Goal: Task Accomplishment & Management: Manage account settings

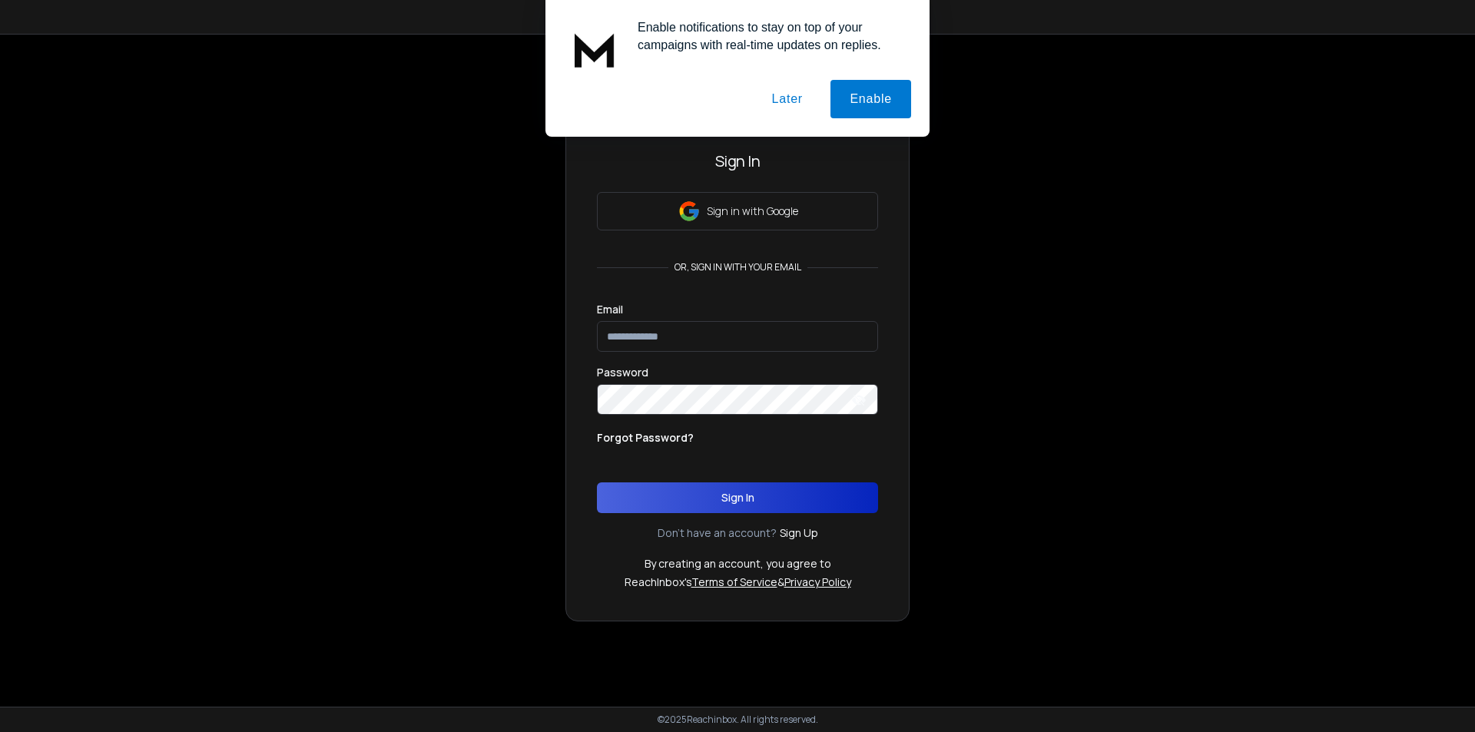
type input "**********"
click at [726, 497] on button "Sign In" at bounding box center [737, 497] width 281 height 31
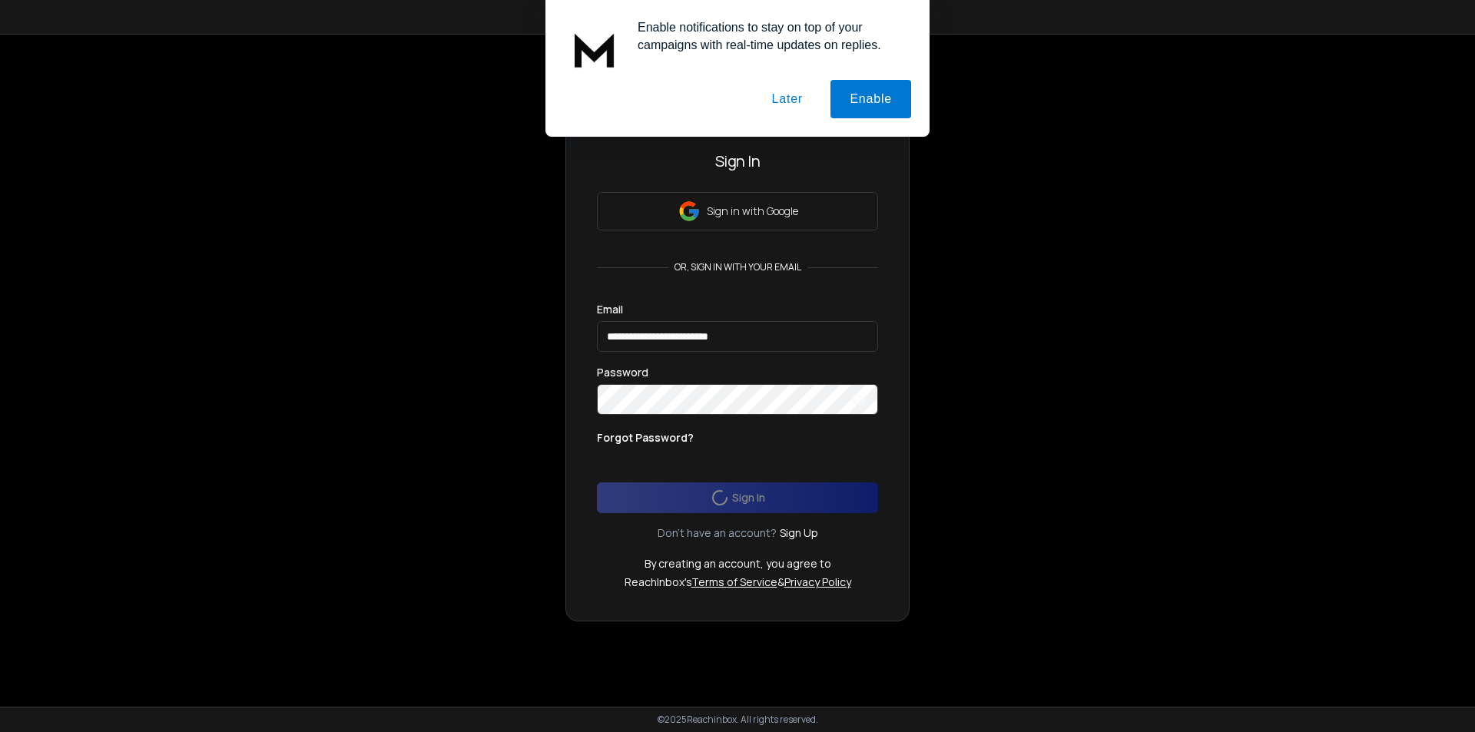
click at [781, 97] on button "Later" at bounding box center [786, 99] width 69 height 38
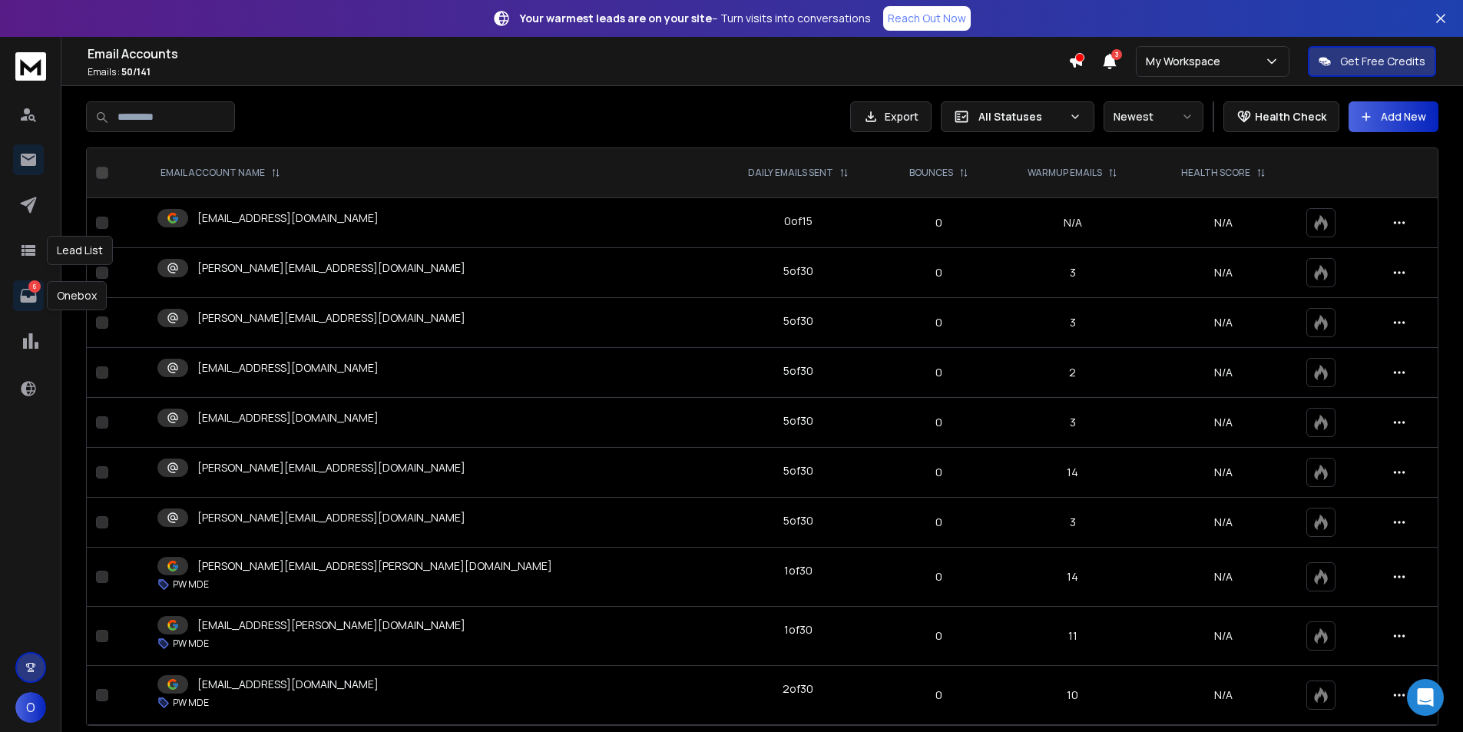
click at [26, 297] on icon at bounding box center [28, 296] width 16 height 14
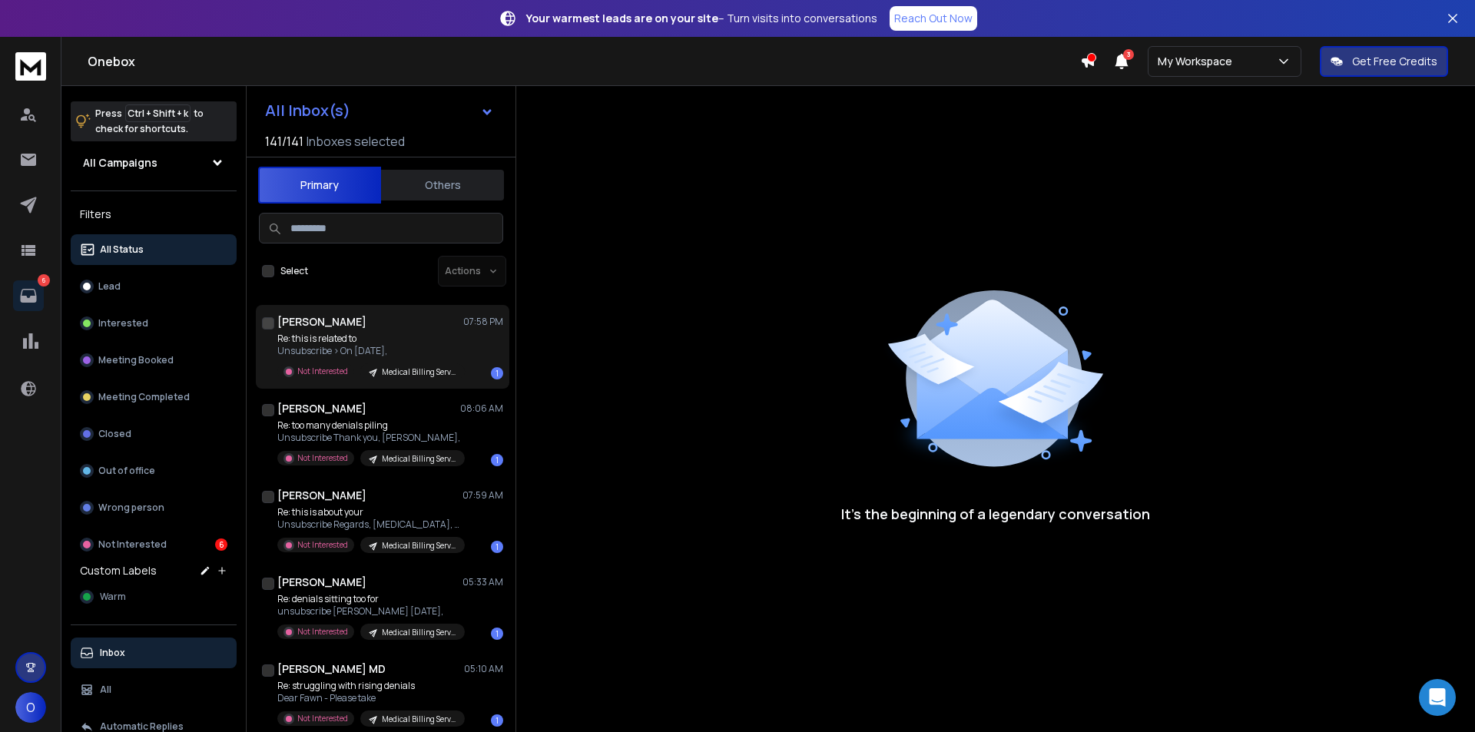
click at [353, 321] on h1 "[PERSON_NAME]" at bounding box center [321, 321] width 89 height 15
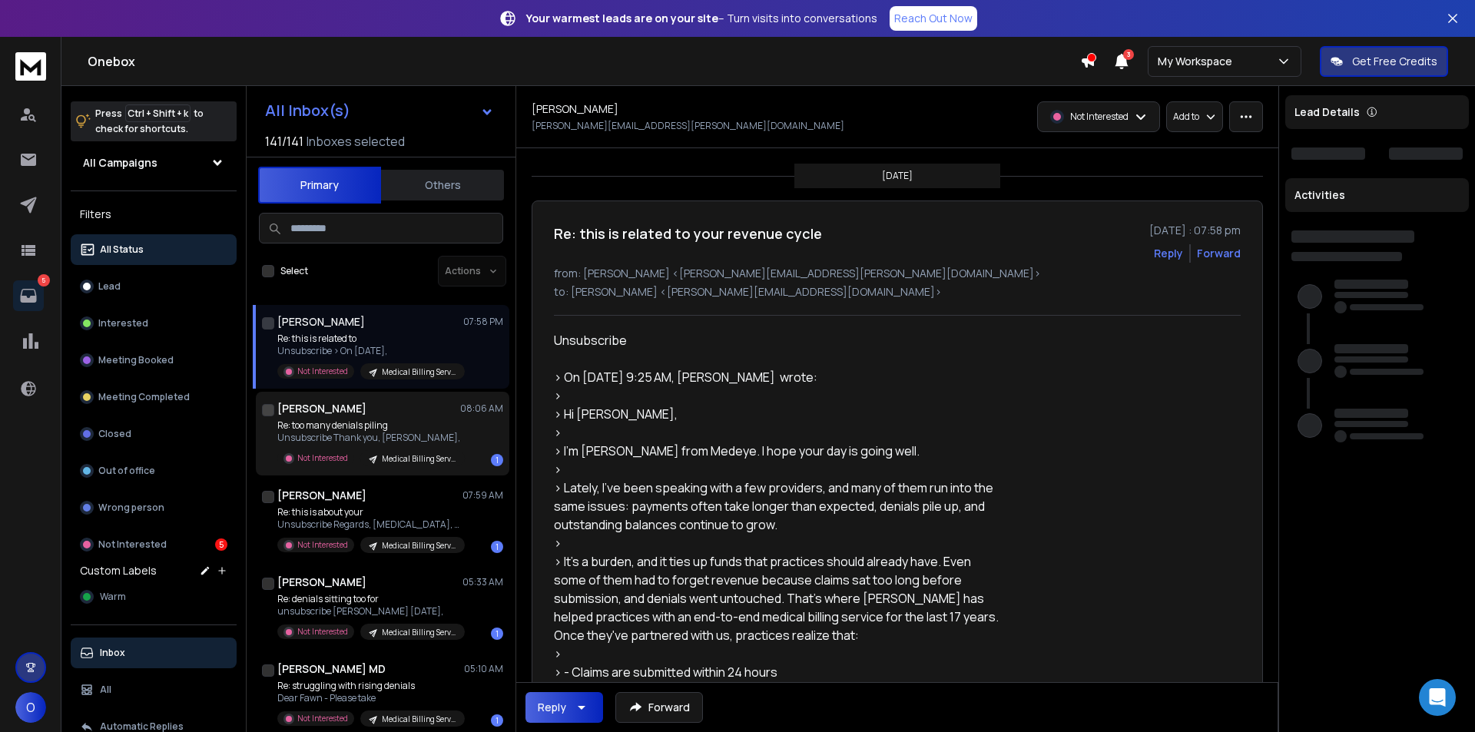
click at [360, 413] on div "[PERSON_NAME] 08:06 AM" at bounding box center [390, 408] width 226 height 15
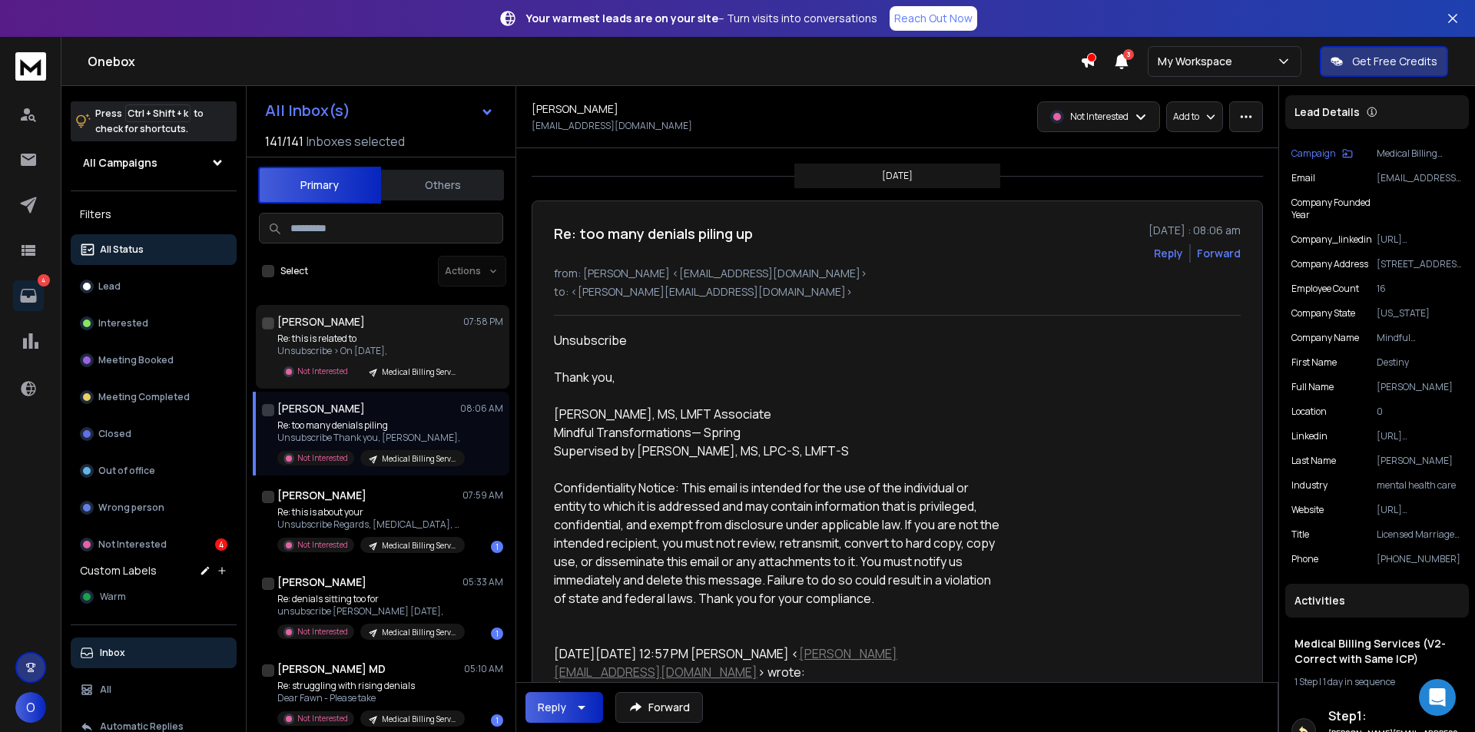
scroll to position [154, 0]
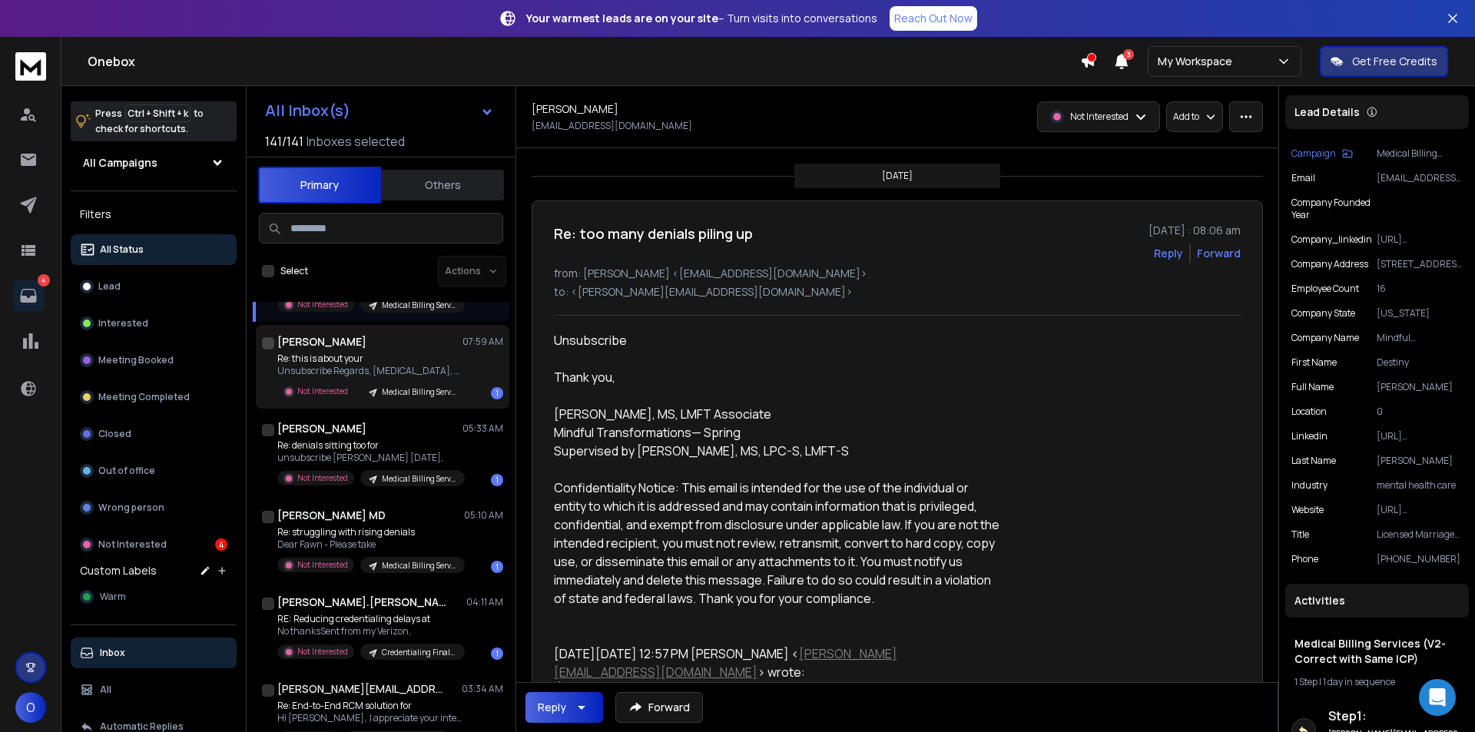
click at [353, 355] on p "Re: this is about your" at bounding box center [369, 359] width 184 height 12
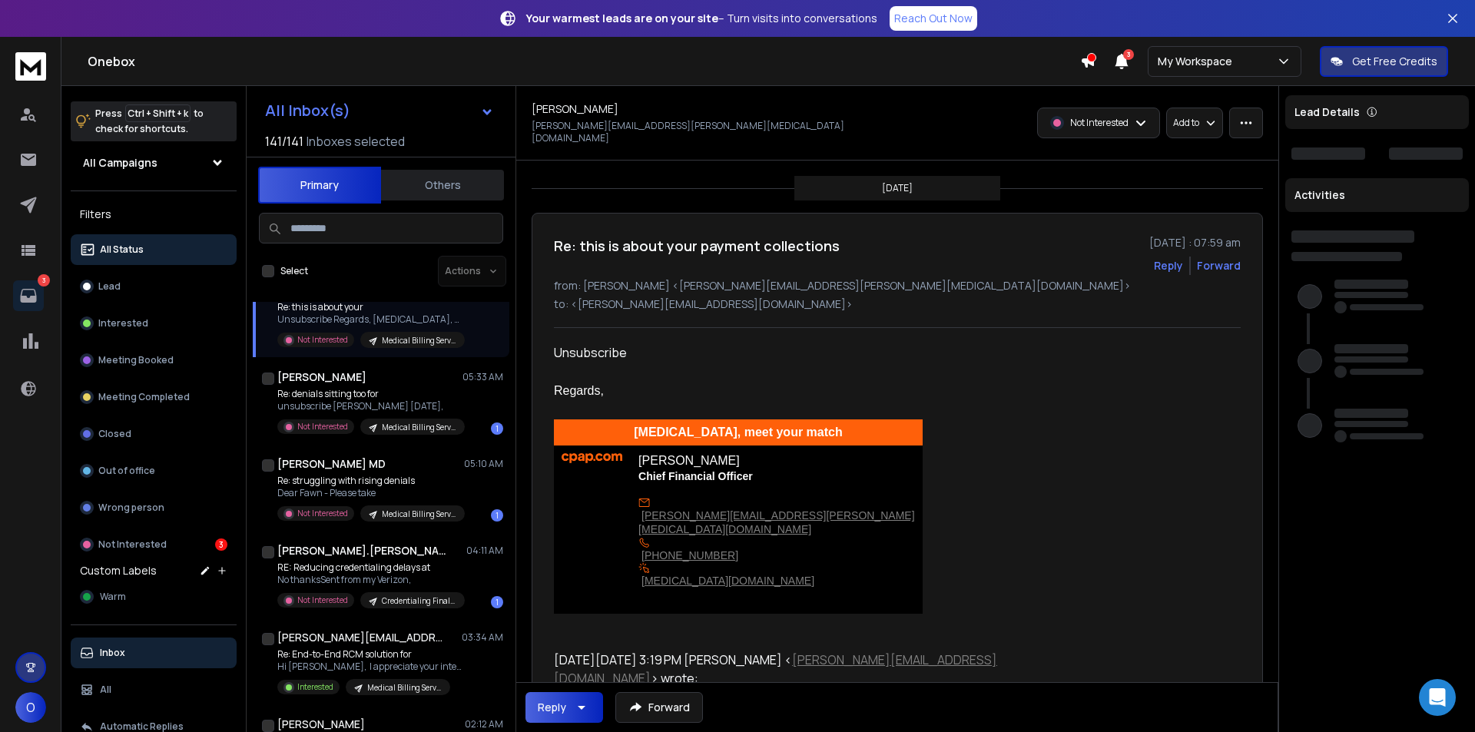
scroll to position [230, 0]
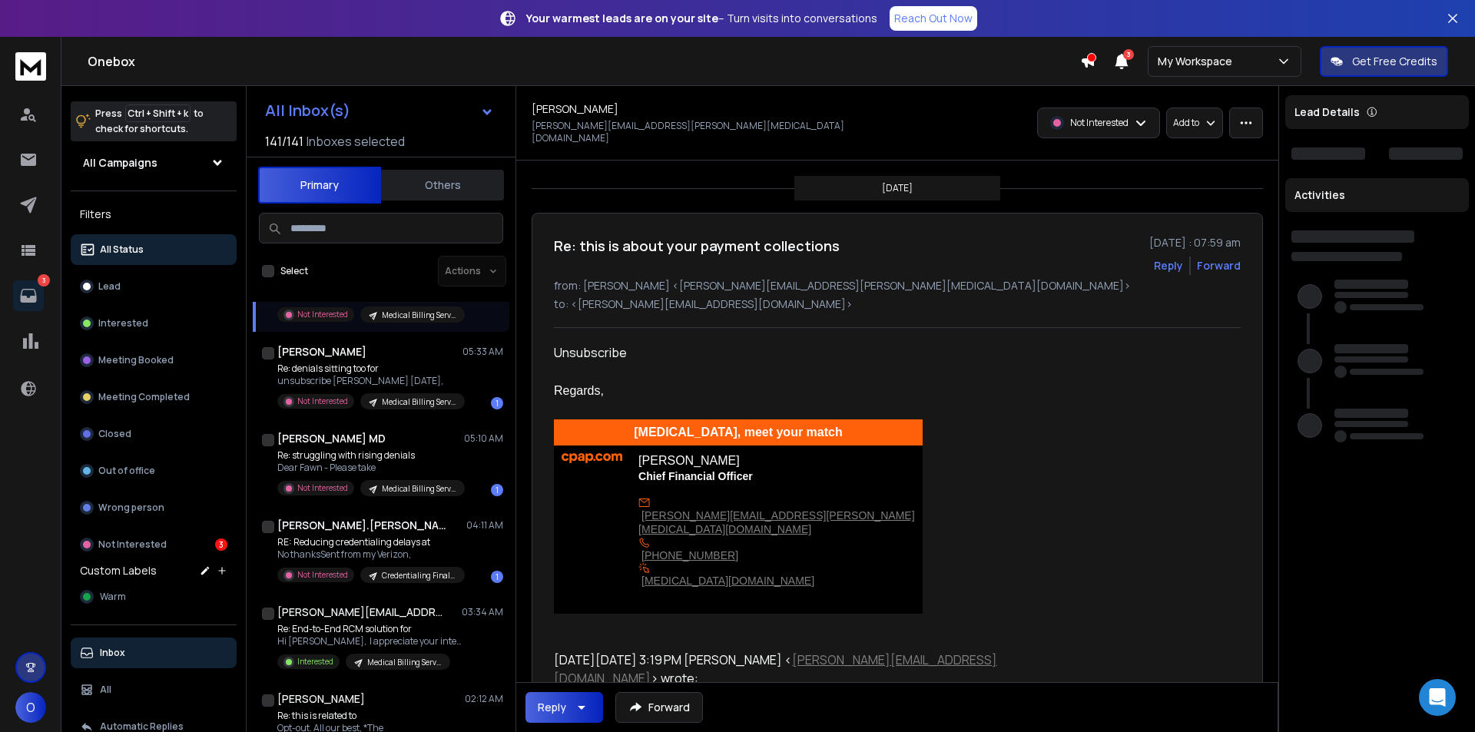
click at [352, 355] on h1 "Roger Holzberg" at bounding box center [321, 351] width 89 height 15
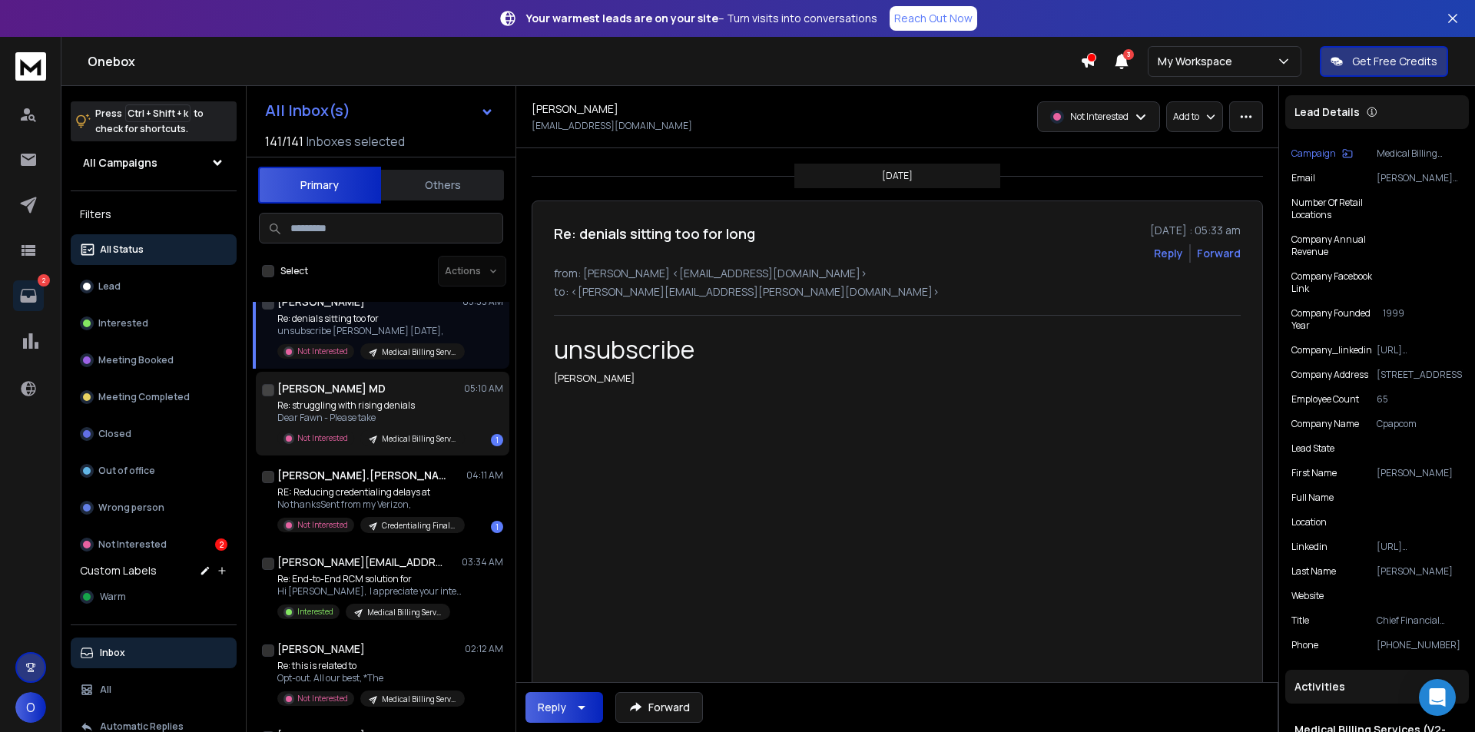
scroll to position [307, 0]
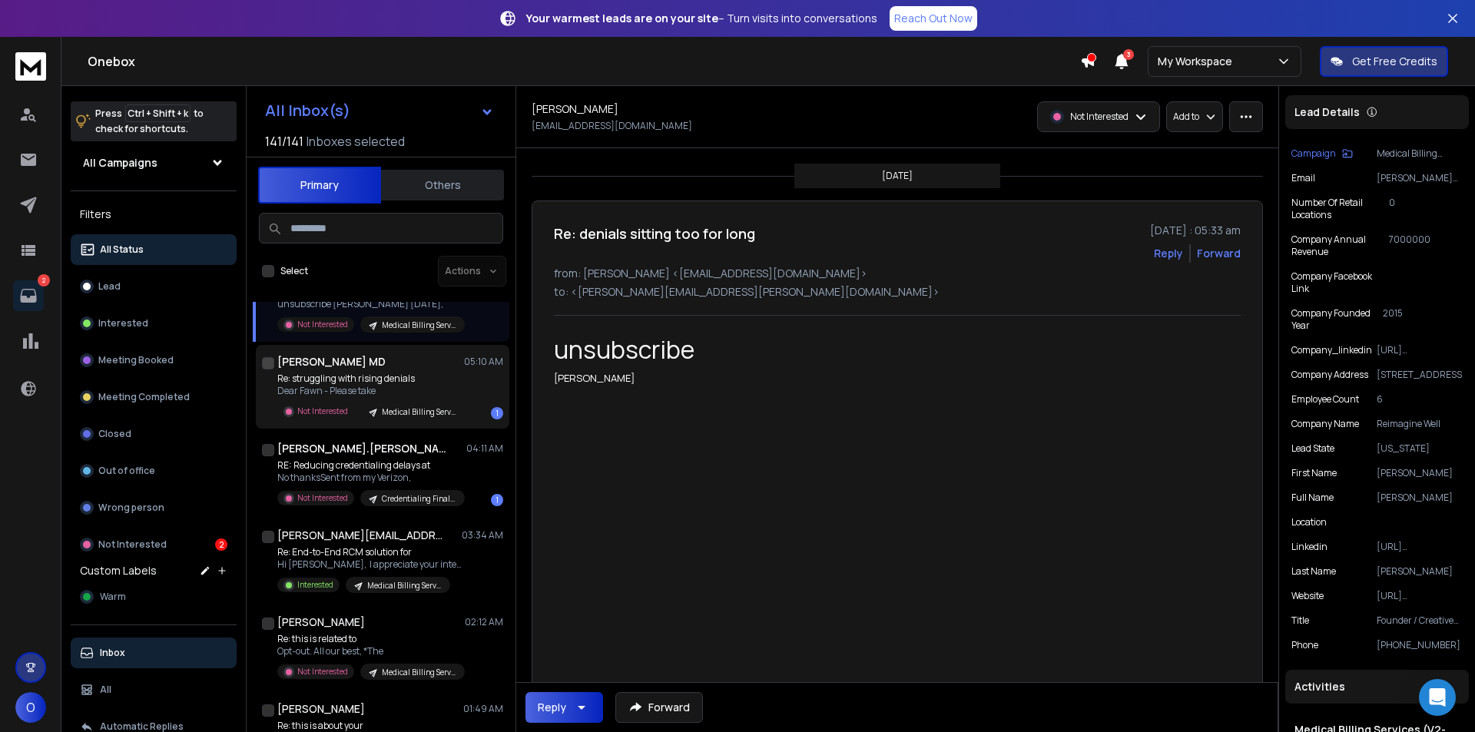
click at [356, 372] on div "Ian A Cook MD 05:10 AM Re: struggling with rising denials Dear Fawn - Please ta…" at bounding box center [390, 386] width 226 height 65
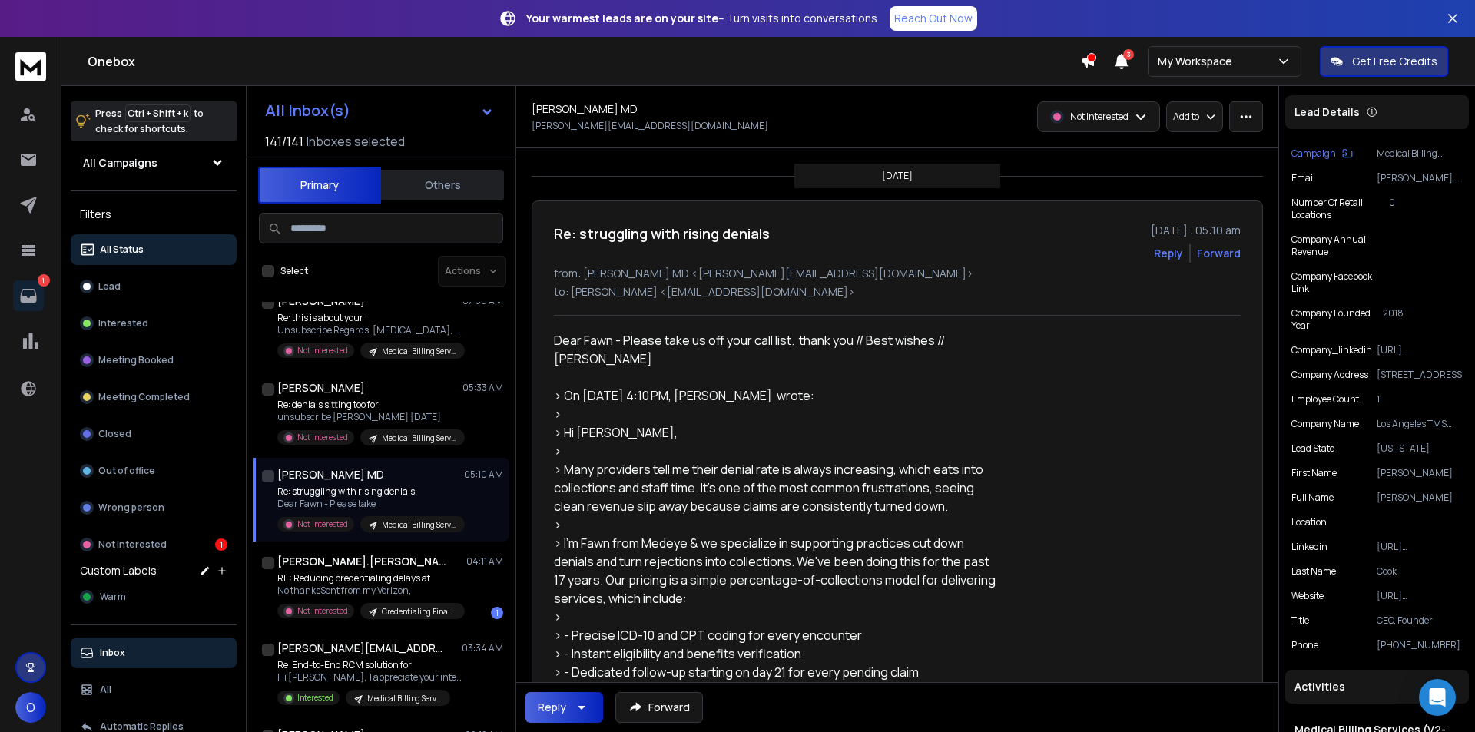
scroll to position [154, 0]
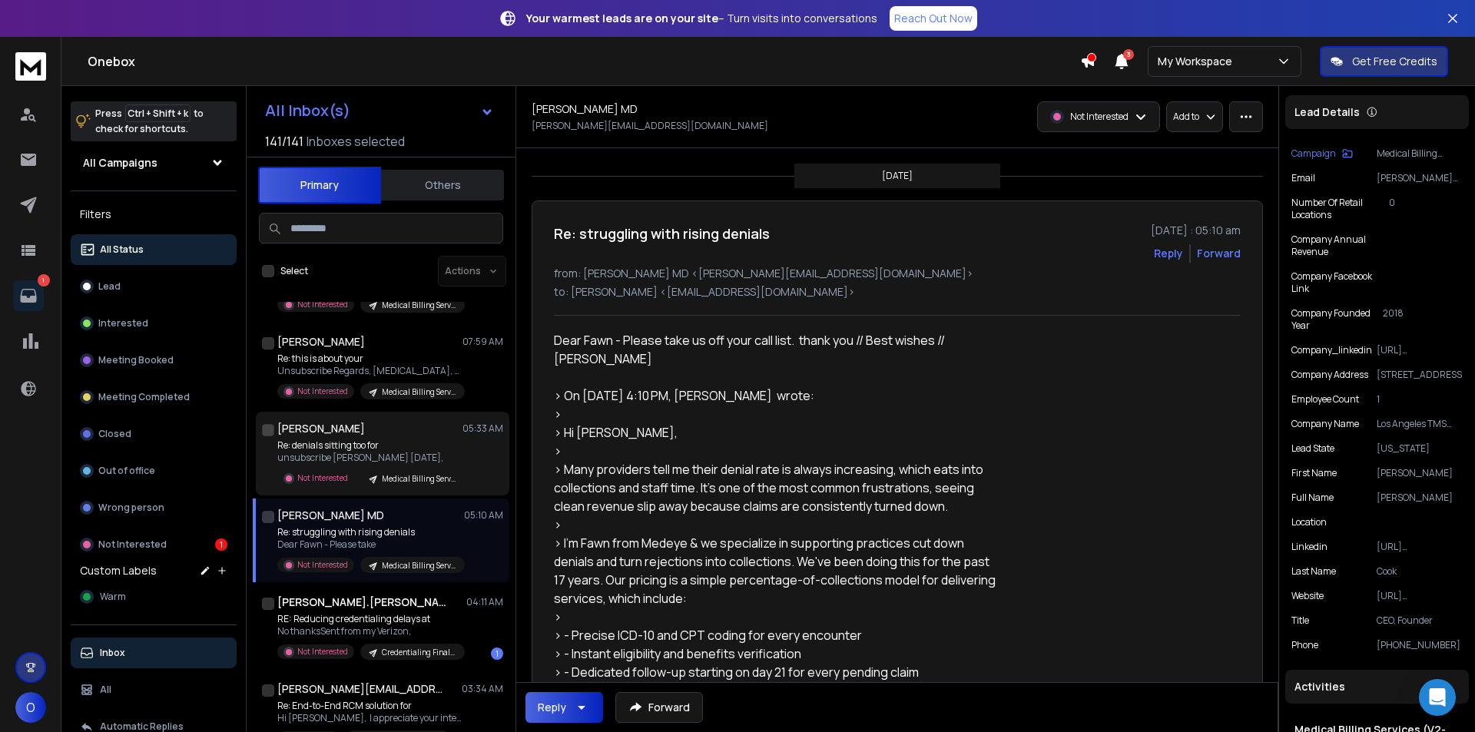
click at [360, 453] on p "unsubscribe Roger Holzberg On Thu," at bounding box center [369, 458] width 184 height 12
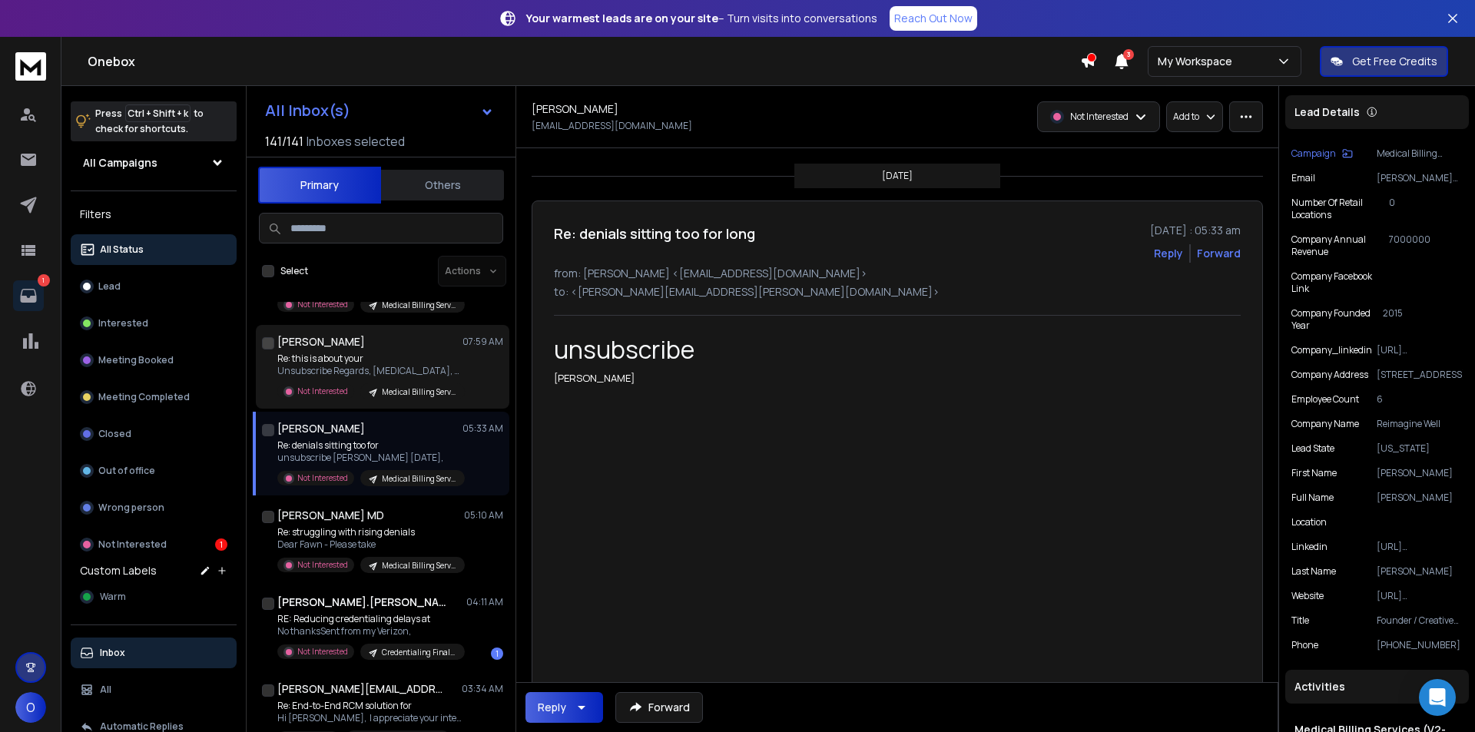
click at [367, 376] on p "Unsubscribe Regards, Sleep apnea, meet" at bounding box center [369, 371] width 184 height 12
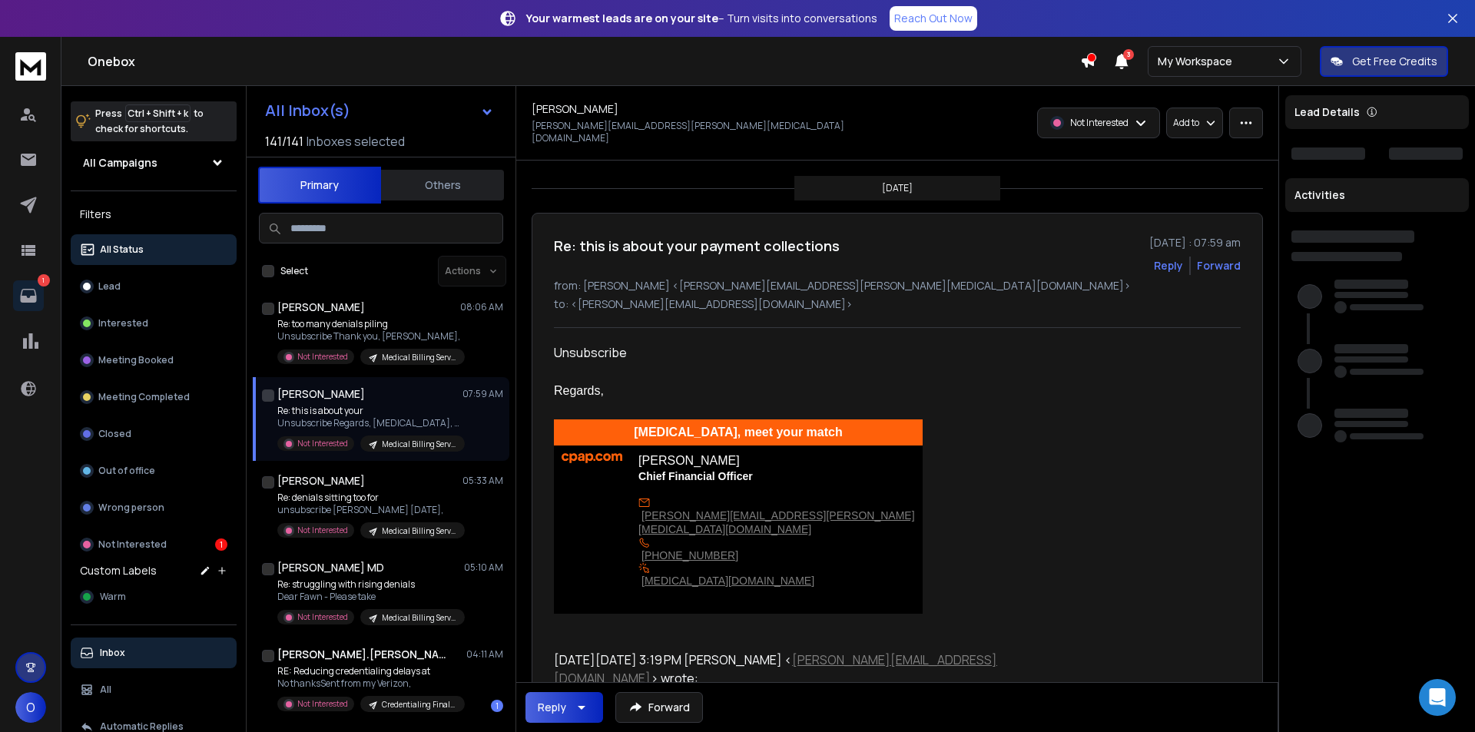
scroll to position [77, 0]
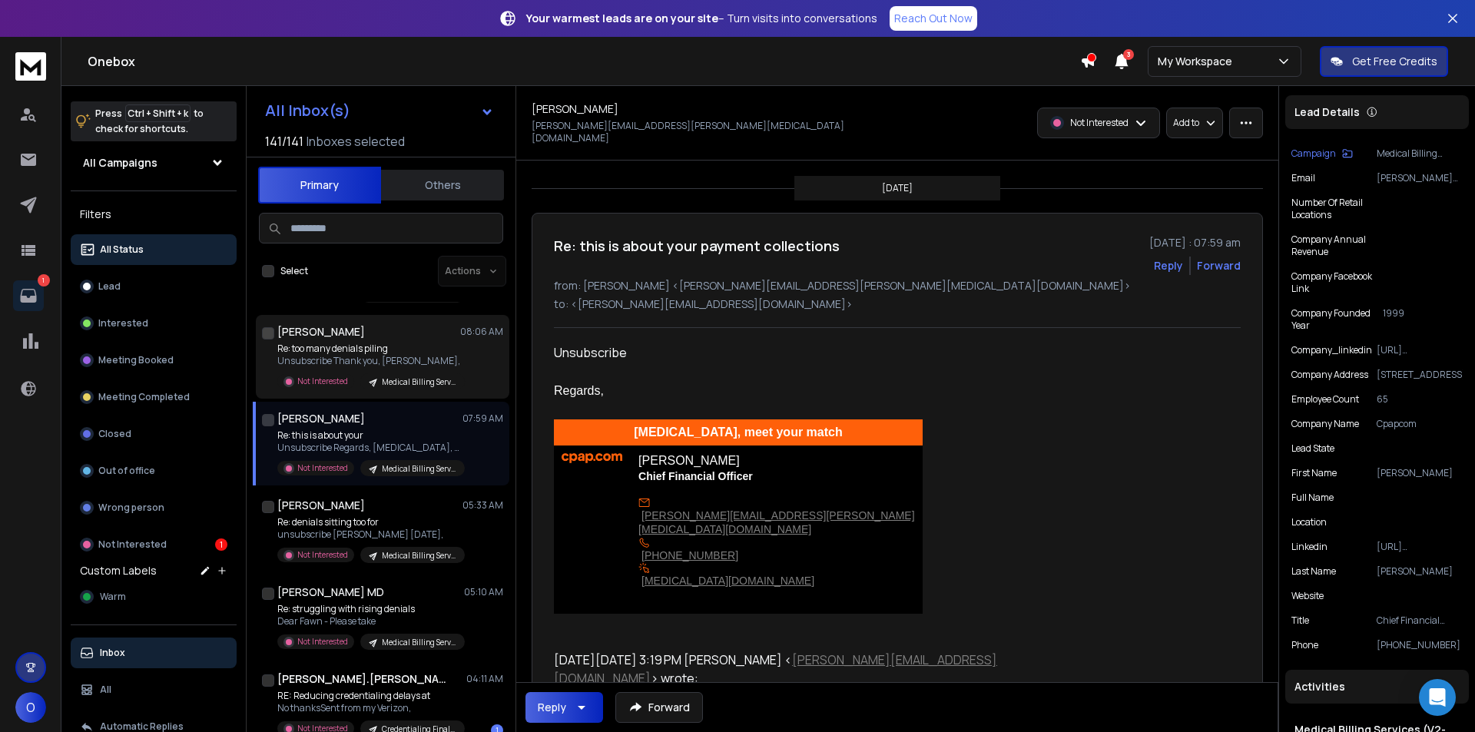
click at [360, 356] on p "Unsubscribe Thank you, Destiny Dancy," at bounding box center [369, 361] width 184 height 12
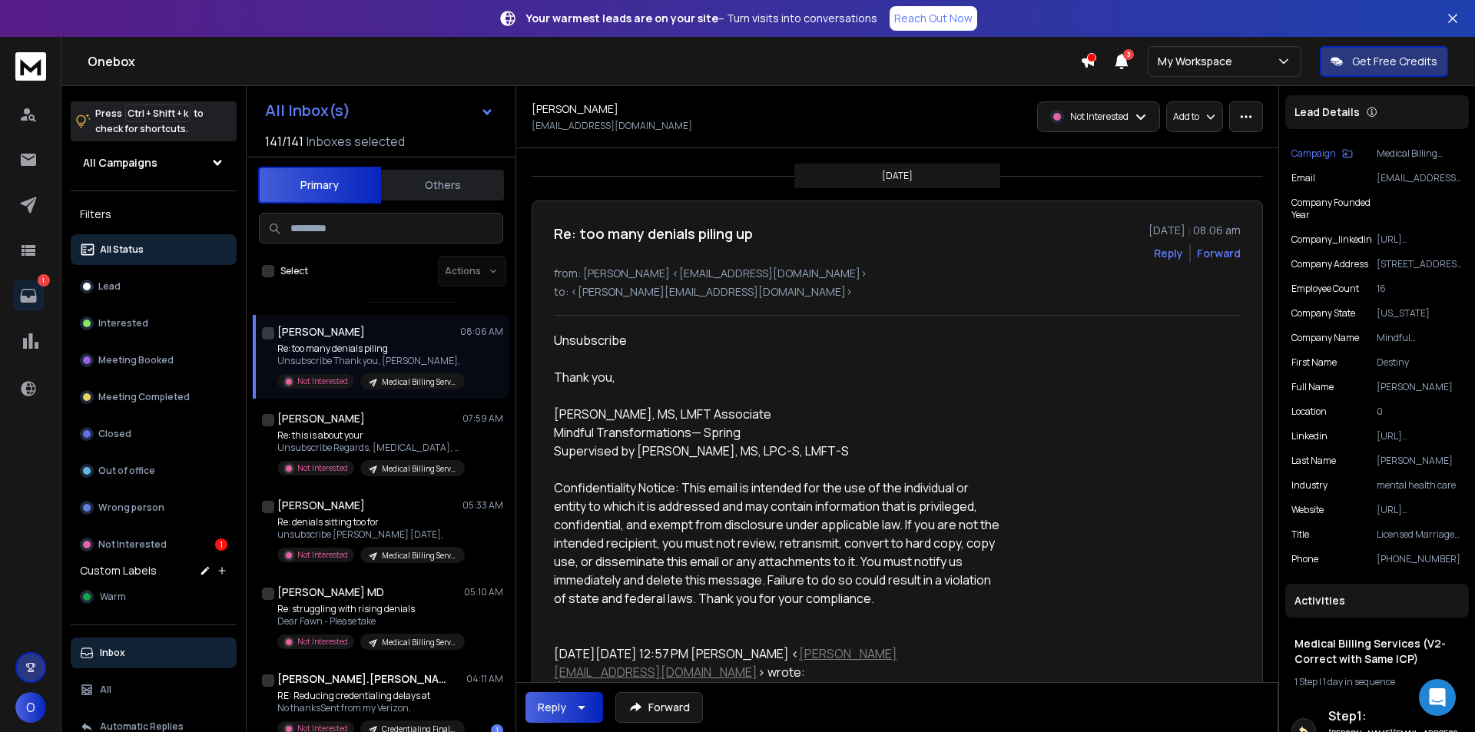
scroll to position [0, 0]
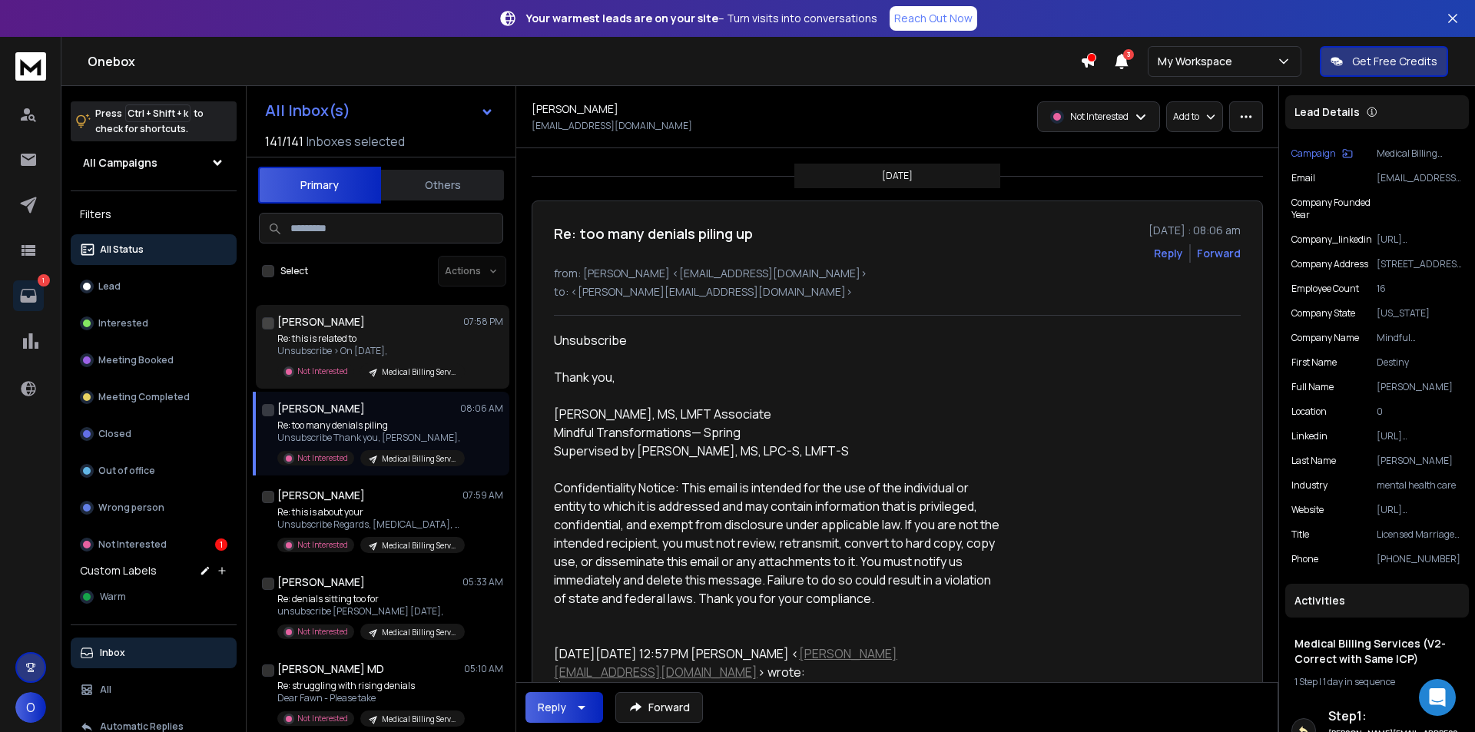
click at [353, 342] on p "Re: this is related to" at bounding box center [369, 339] width 184 height 12
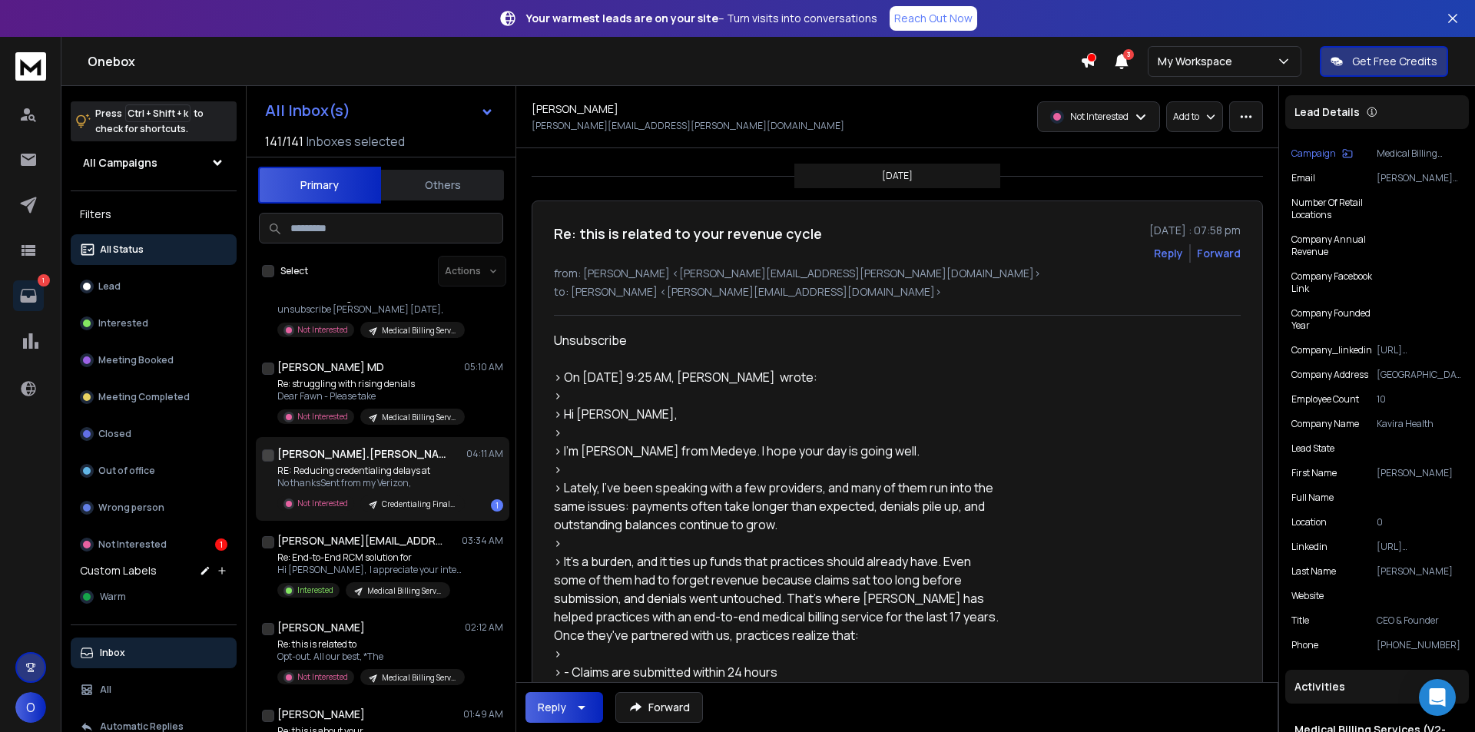
scroll to position [307, 0]
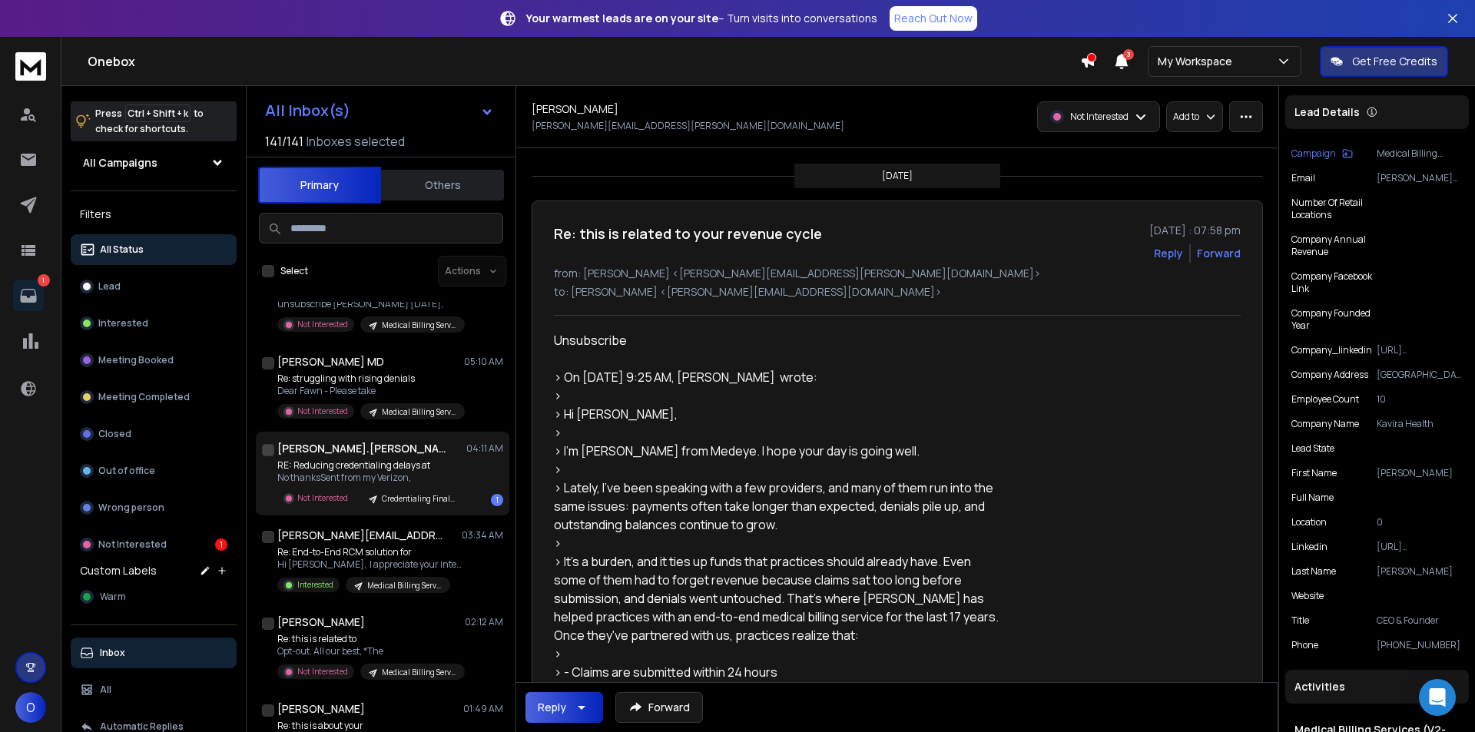
click at [355, 446] on h1 "Emily.Courtney" at bounding box center [361, 448] width 169 height 15
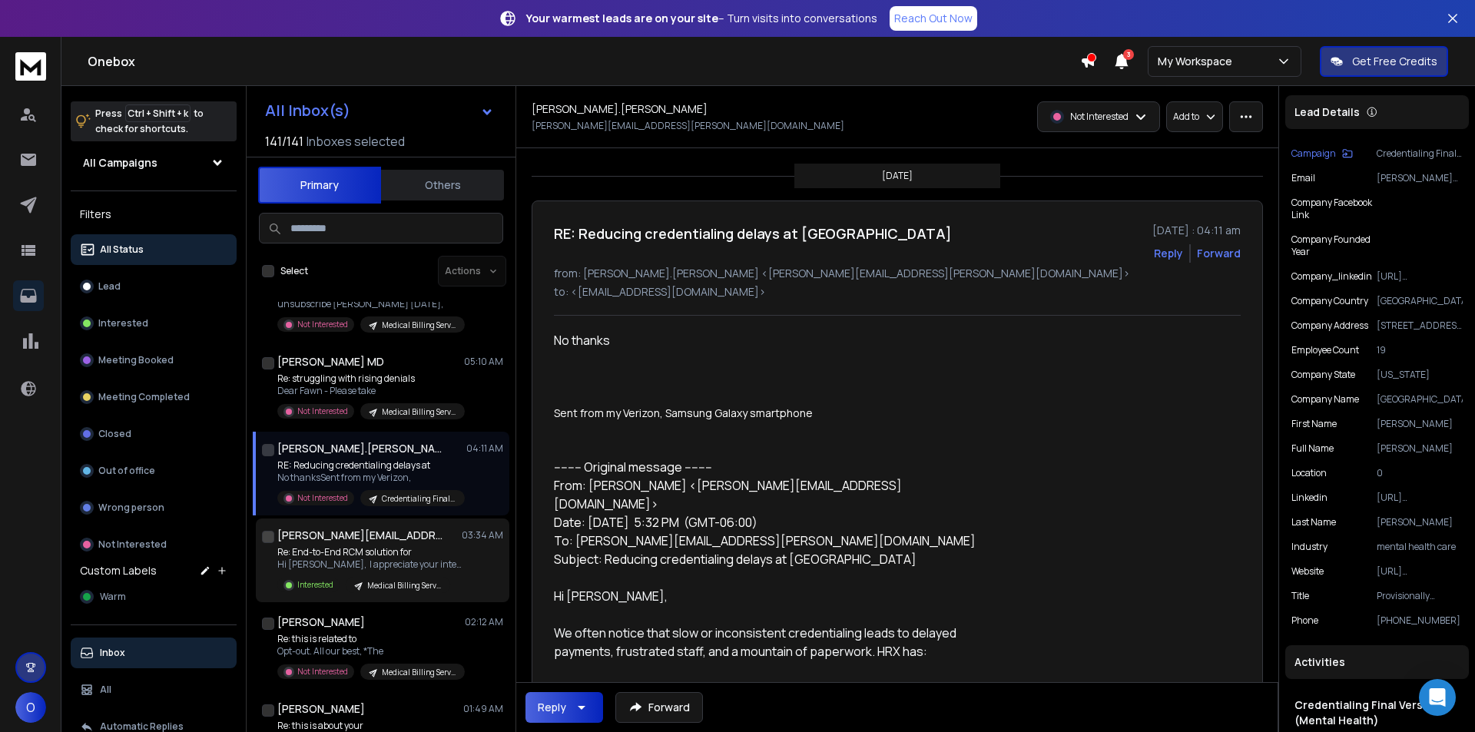
click at [361, 554] on p "Re: End-to-End RCM solution for" at bounding box center [369, 552] width 184 height 12
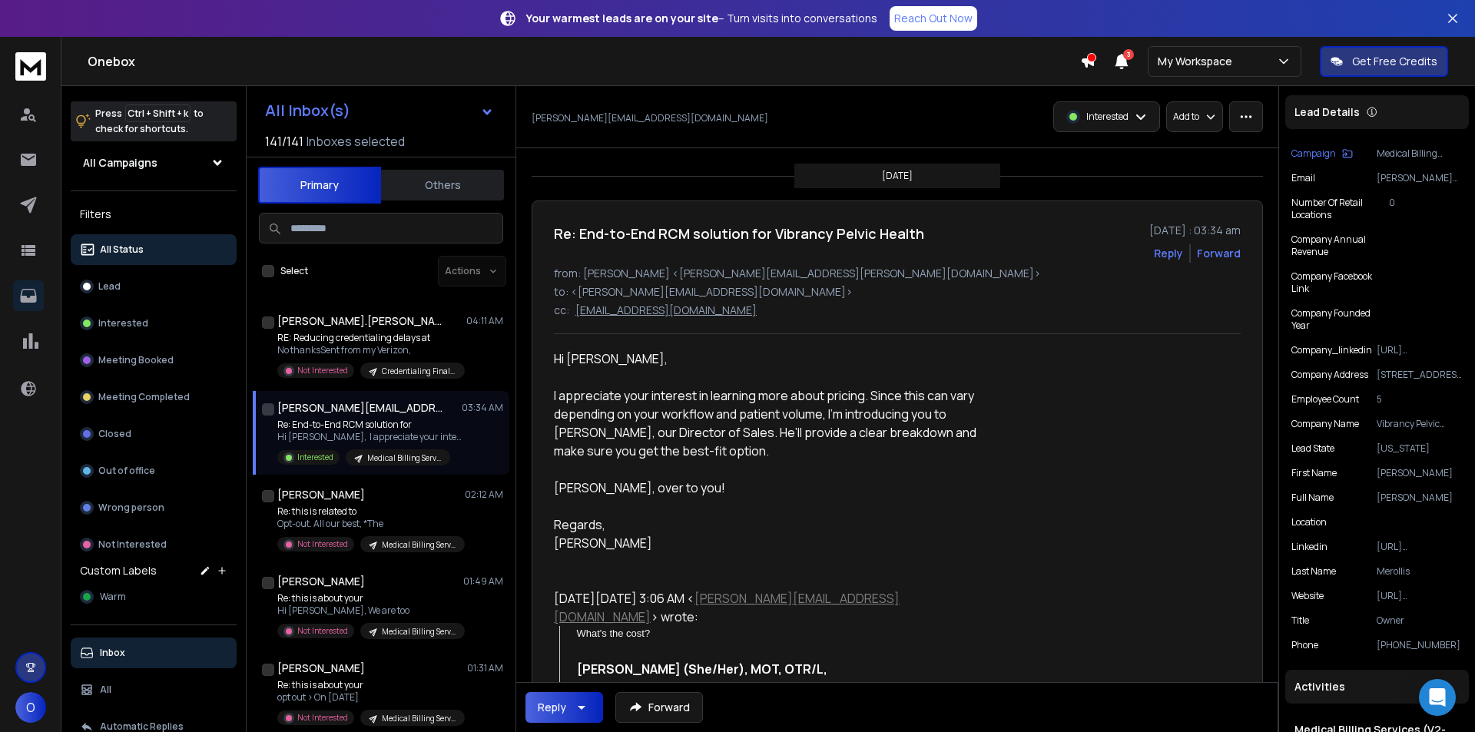
scroll to position [461, 0]
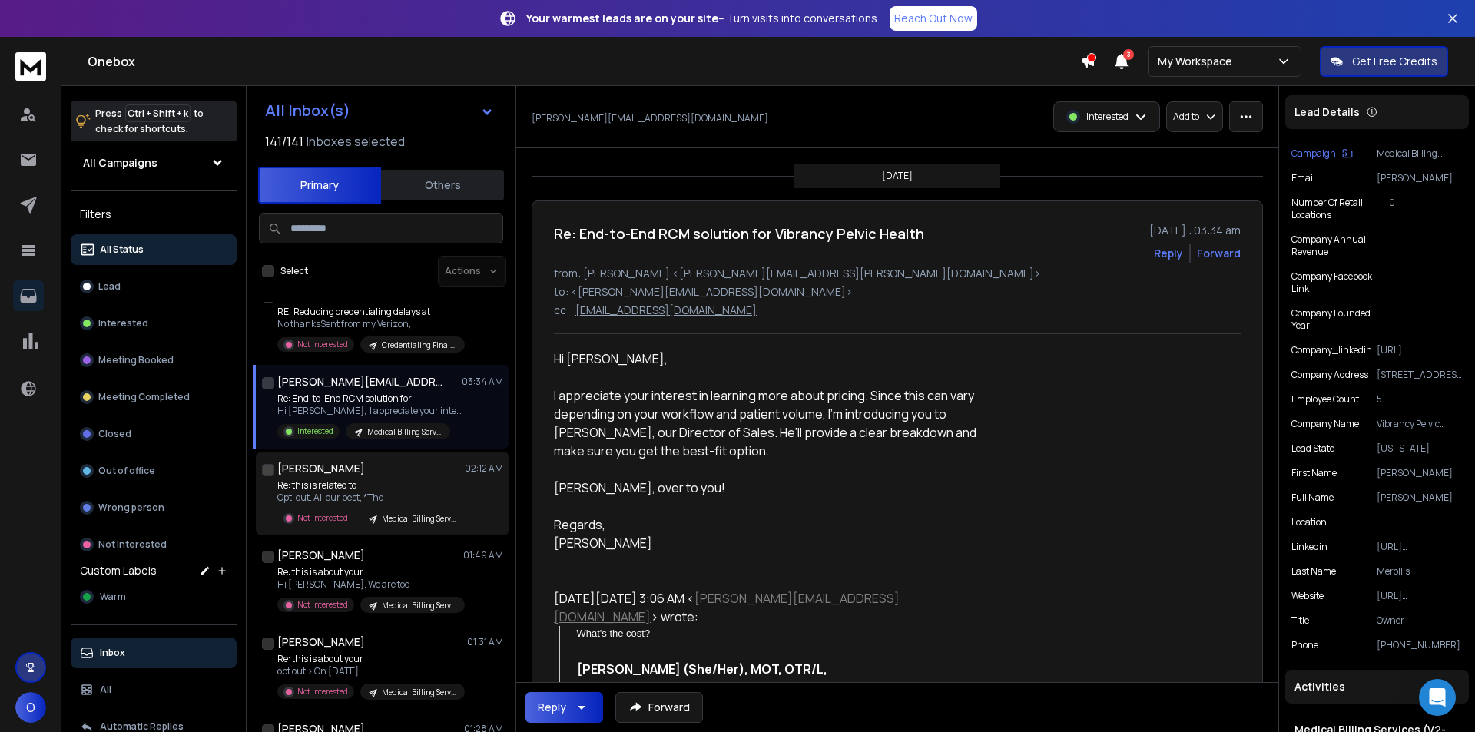
click at [374, 472] on div "Joel Soelberg 02:12 AM" at bounding box center [390, 468] width 226 height 15
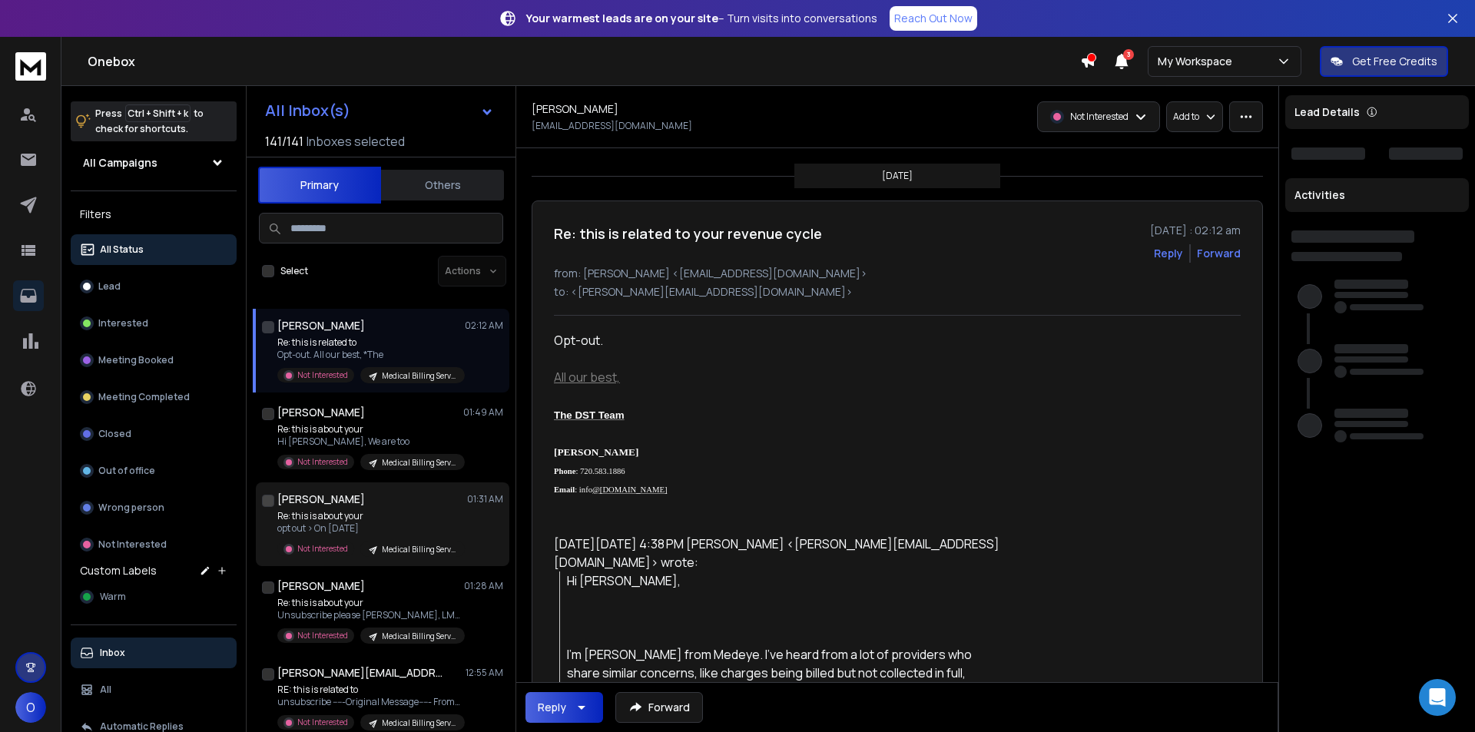
scroll to position [615, 0]
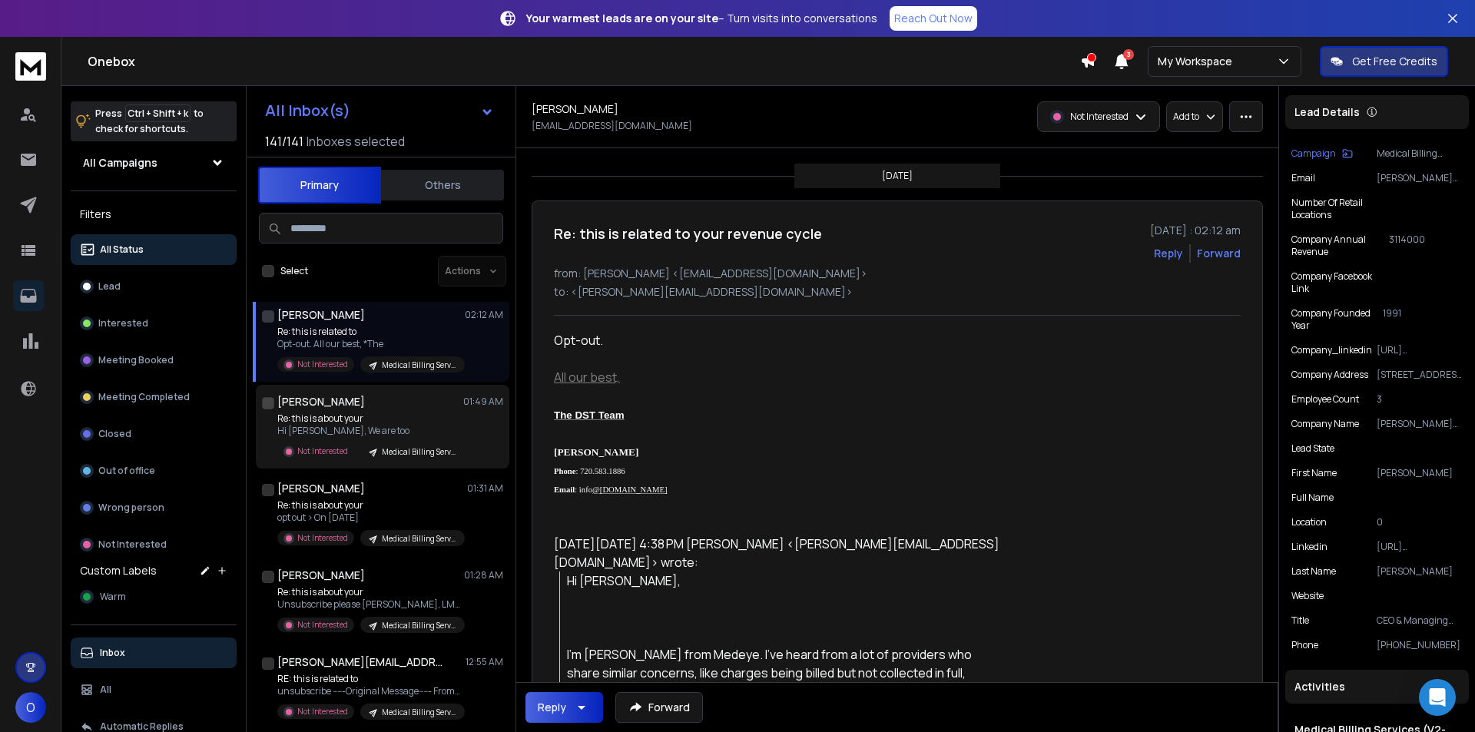
click at [376, 406] on div "Laura Walter 01:49 AM" at bounding box center [390, 401] width 226 height 15
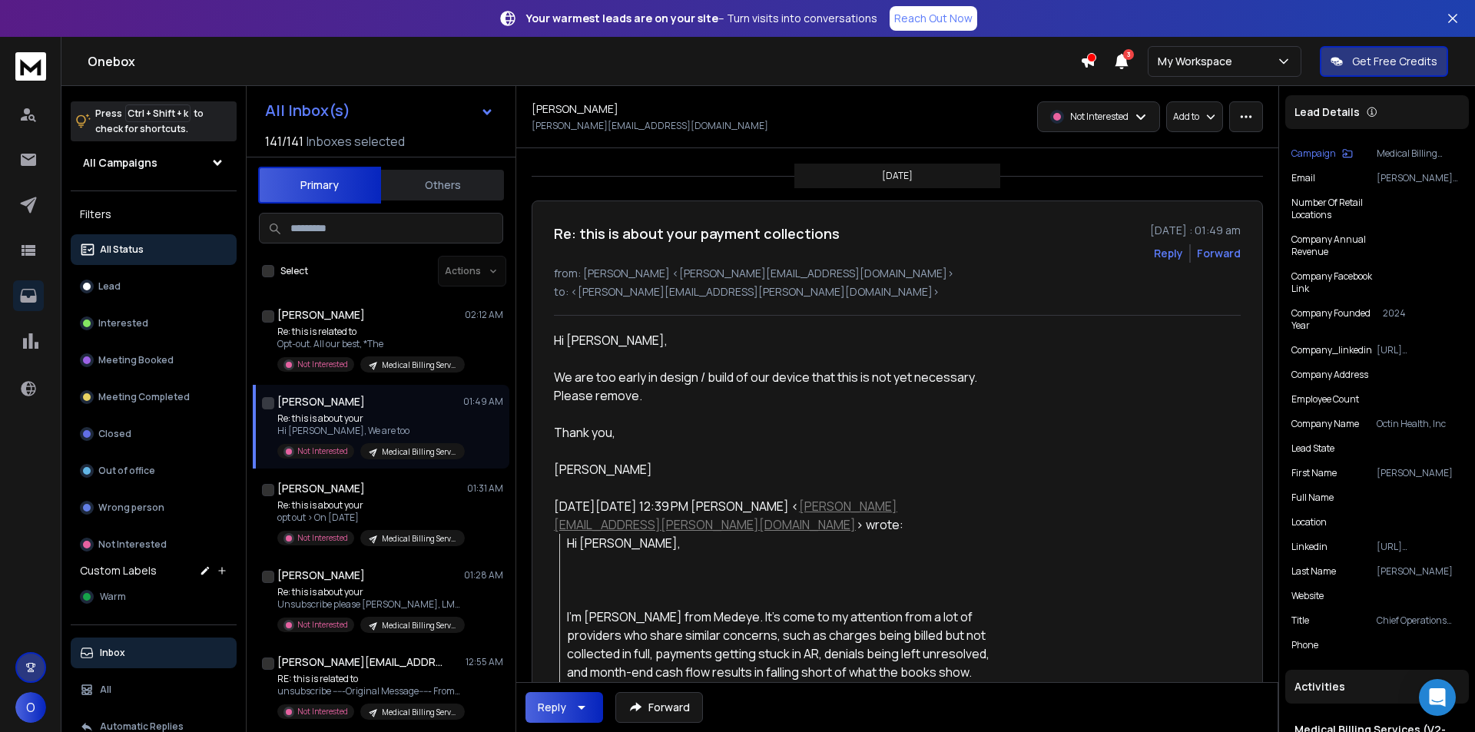
scroll to position [691, 0]
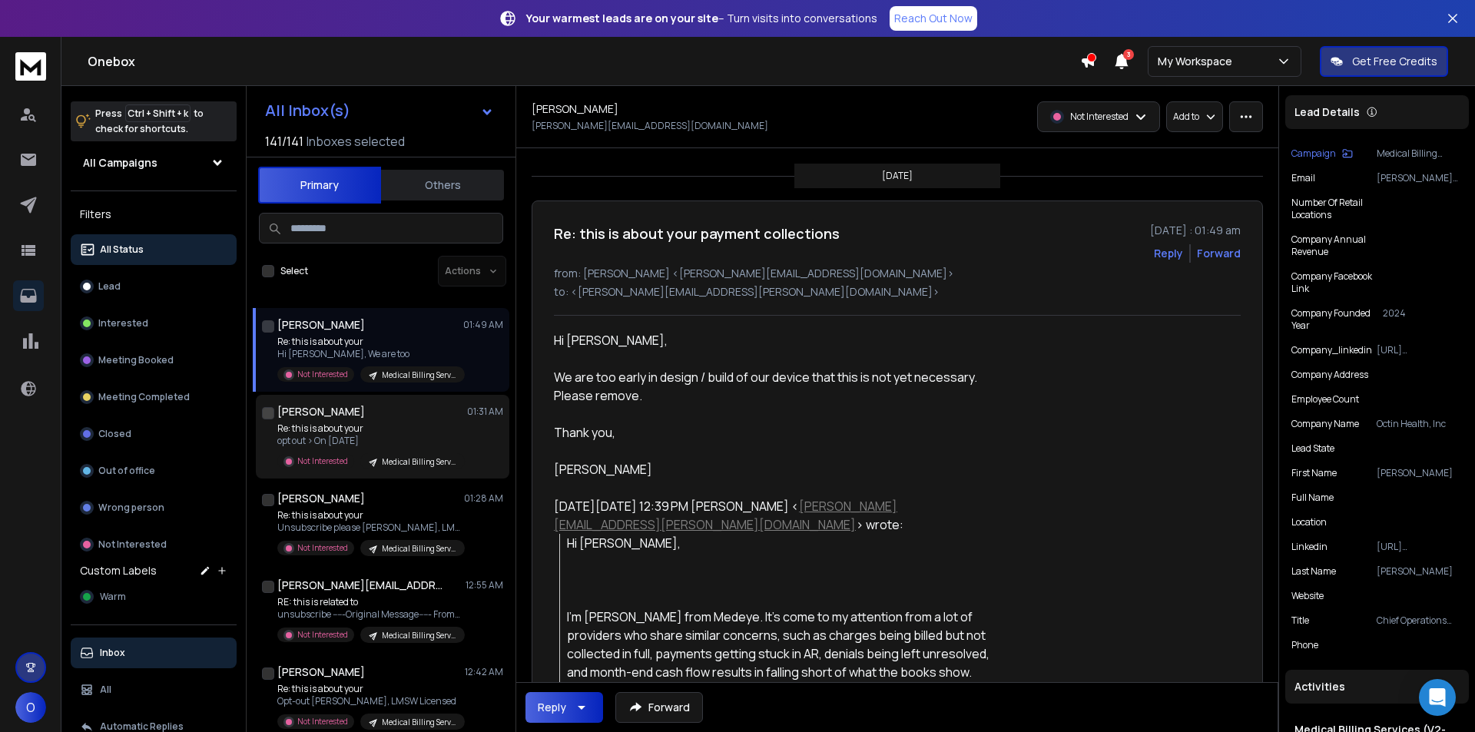
click at [378, 440] on p "opt out > On 09/11/2025" at bounding box center [369, 441] width 184 height 12
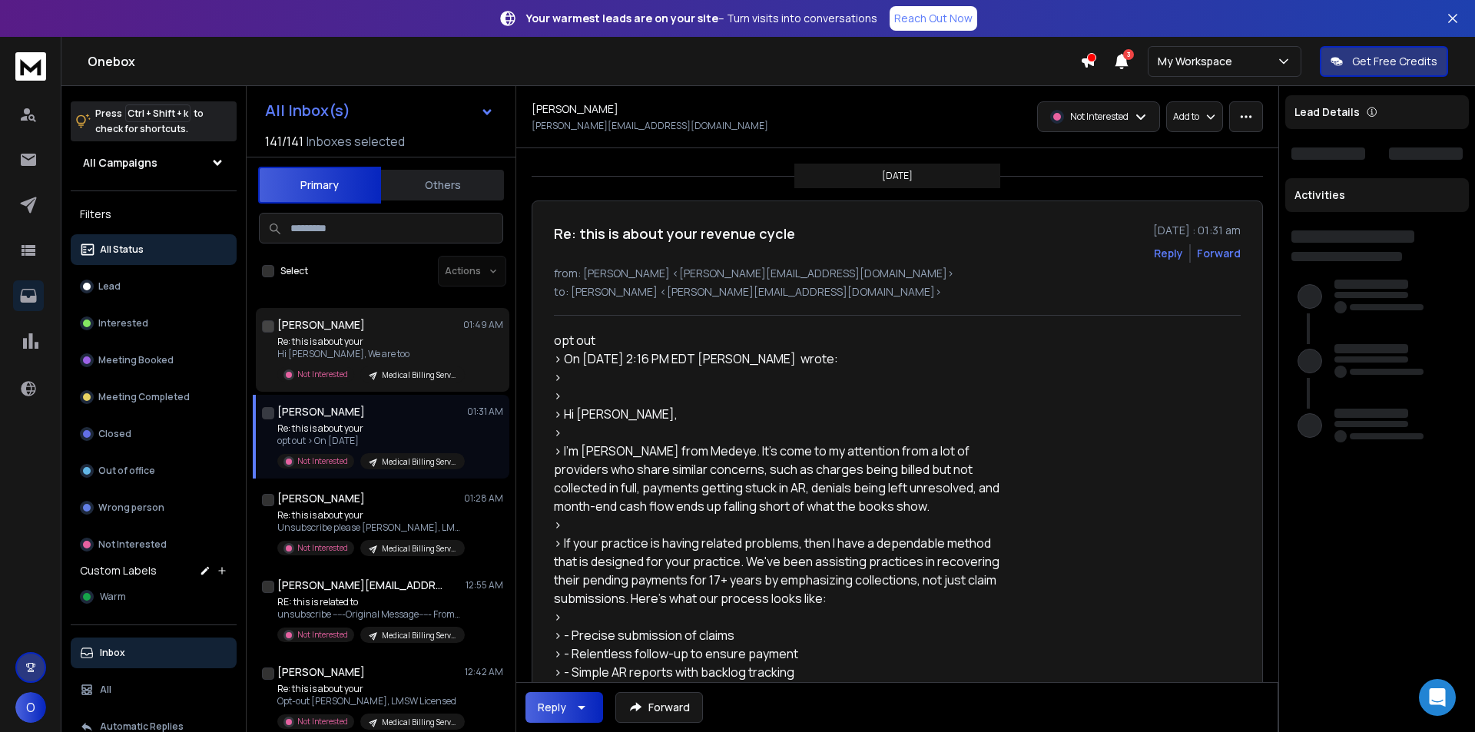
click at [378, 331] on div "Laura Walter 01:49 AM" at bounding box center [390, 324] width 226 height 15
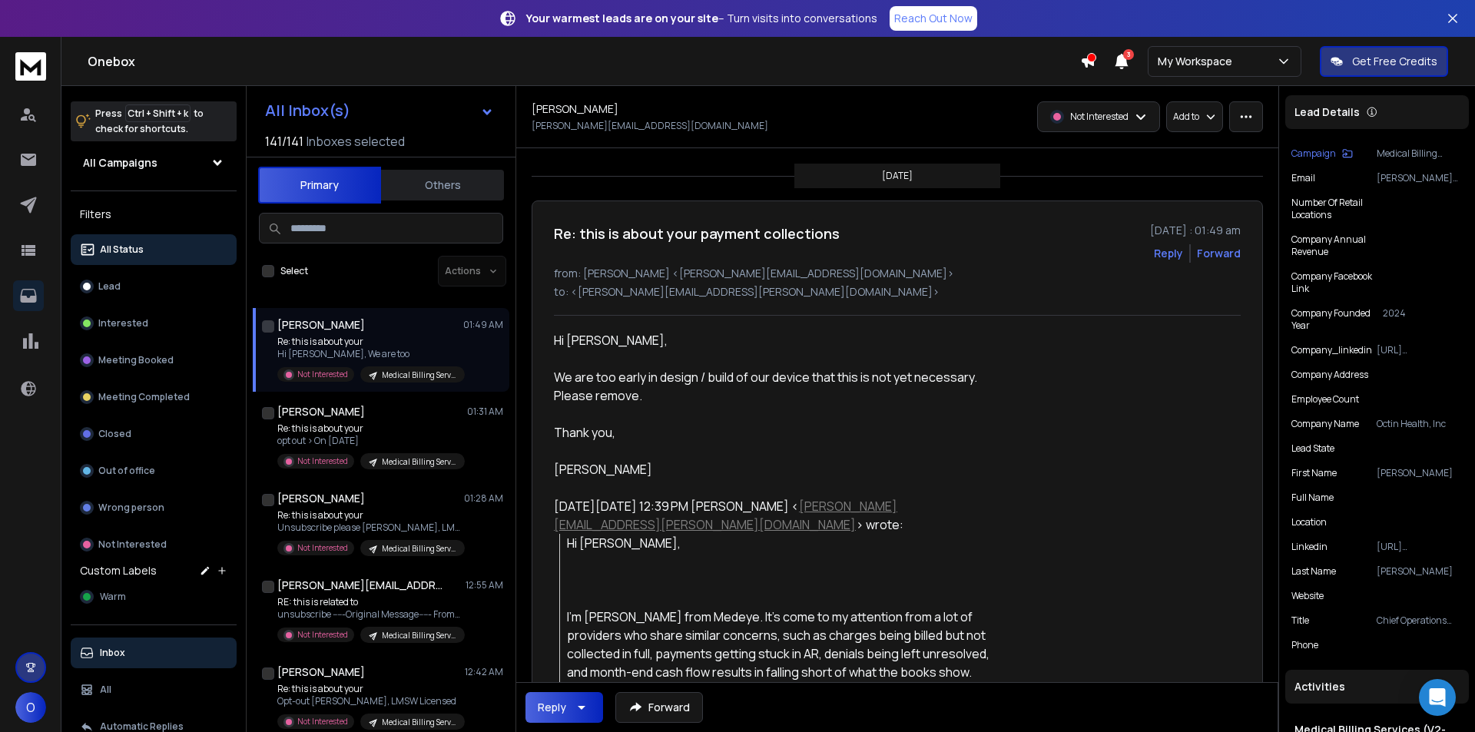
click at [366, 394] on div "Andrew Headrick 07:58 PM Re: this is related to Unsubscribe > On Sep 12, Not In…" at bounding box center [381, 573] width 269 height 542
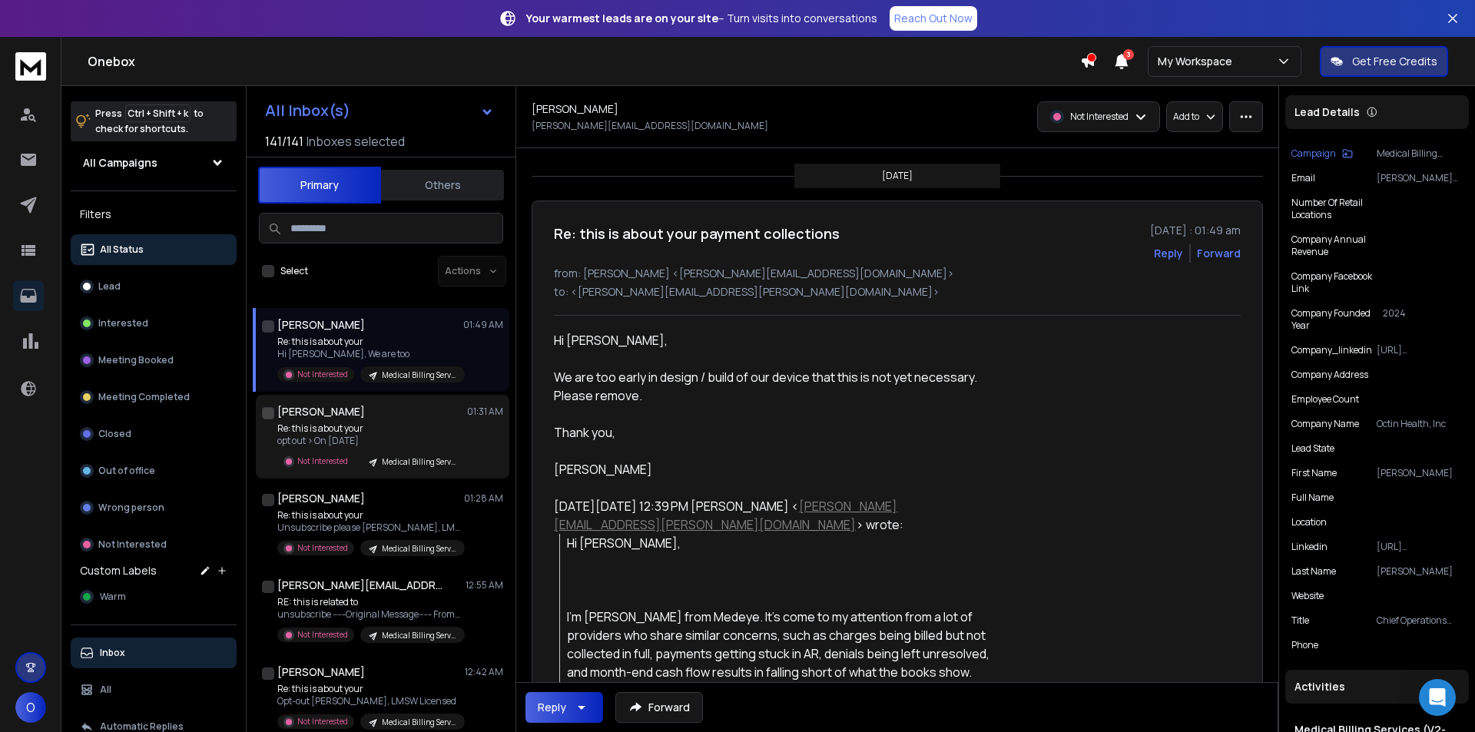
click at [365, 428] on p "Re: this is about your" at bounding box center [369, 429] width 184 height 12
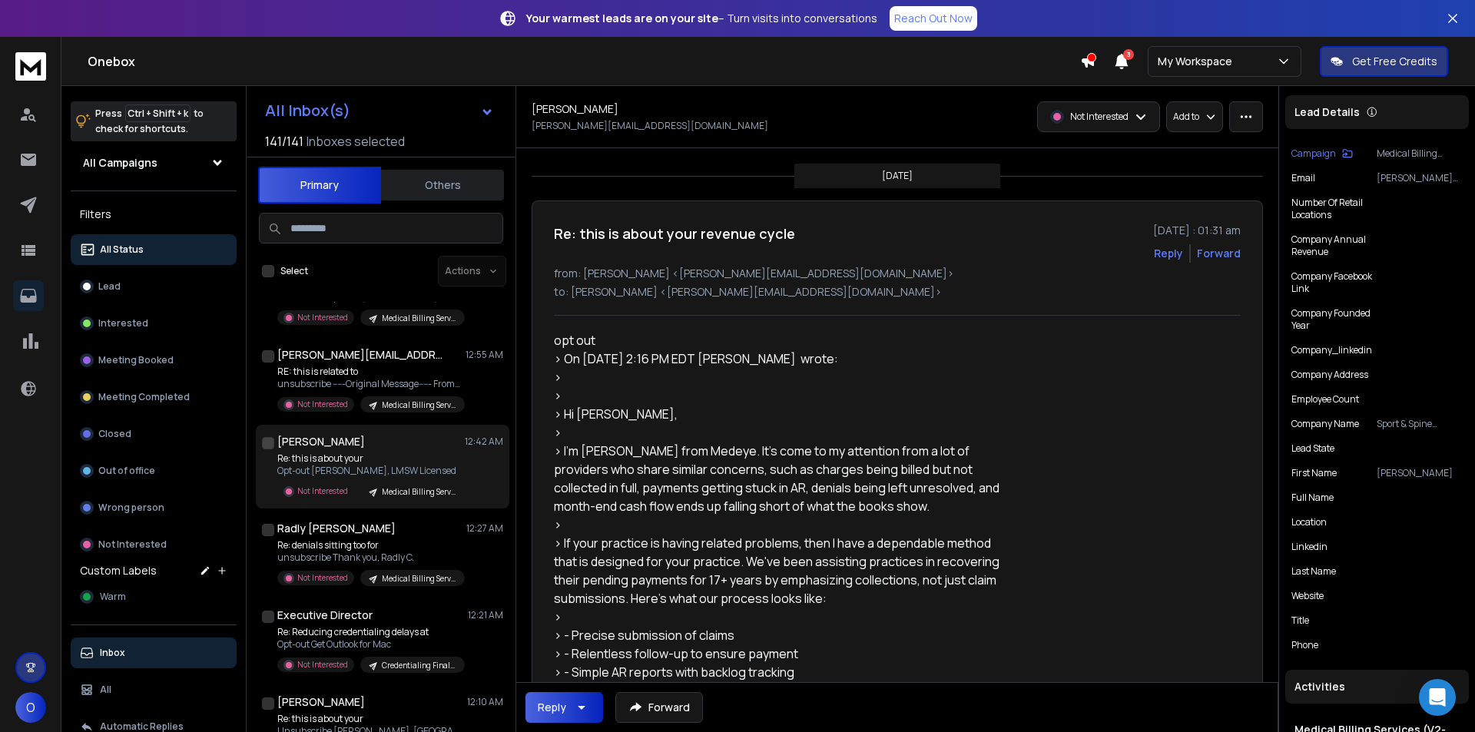
click at [363, 439] on div "Shaquayla Burns 12:42 AM" at bounding box center [390, 441] width 226 height 15
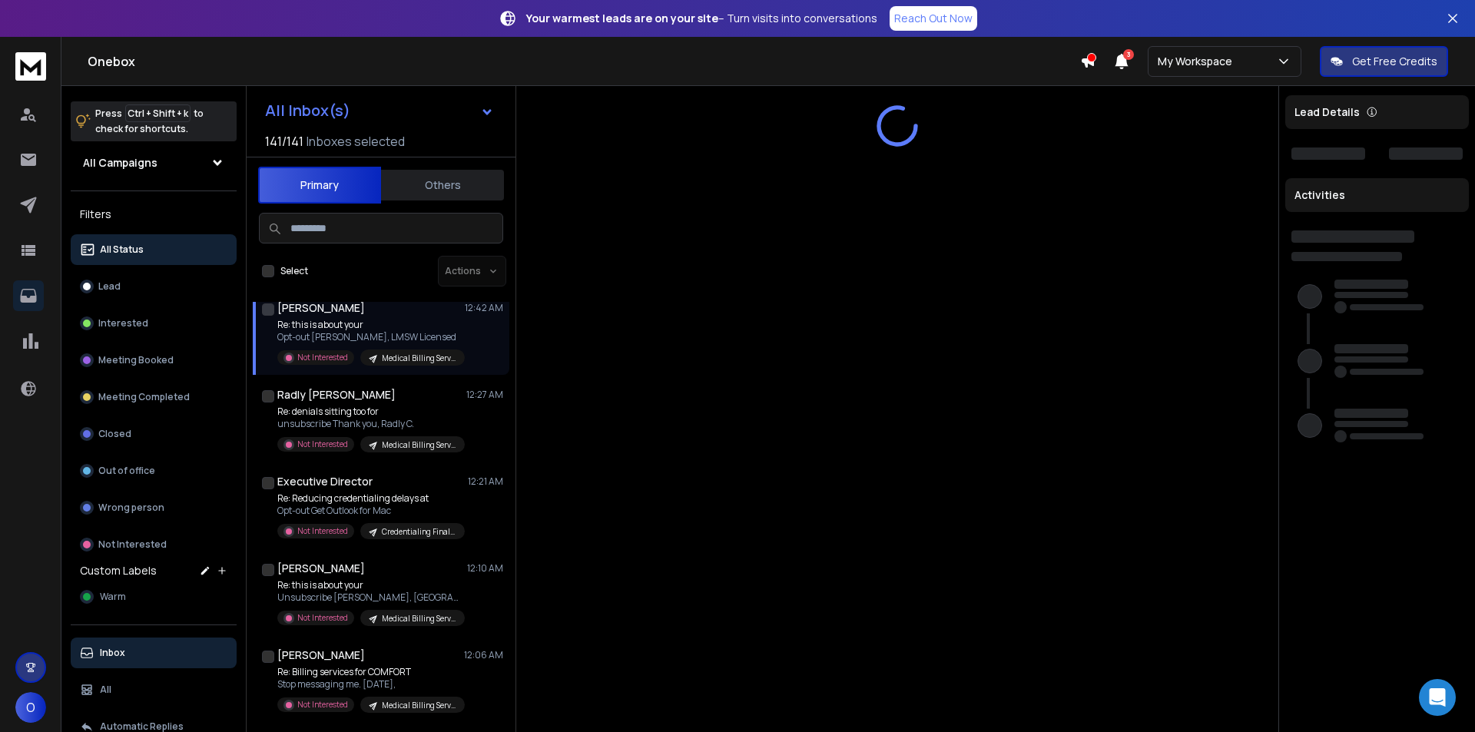
scroll to position [1076, 0]
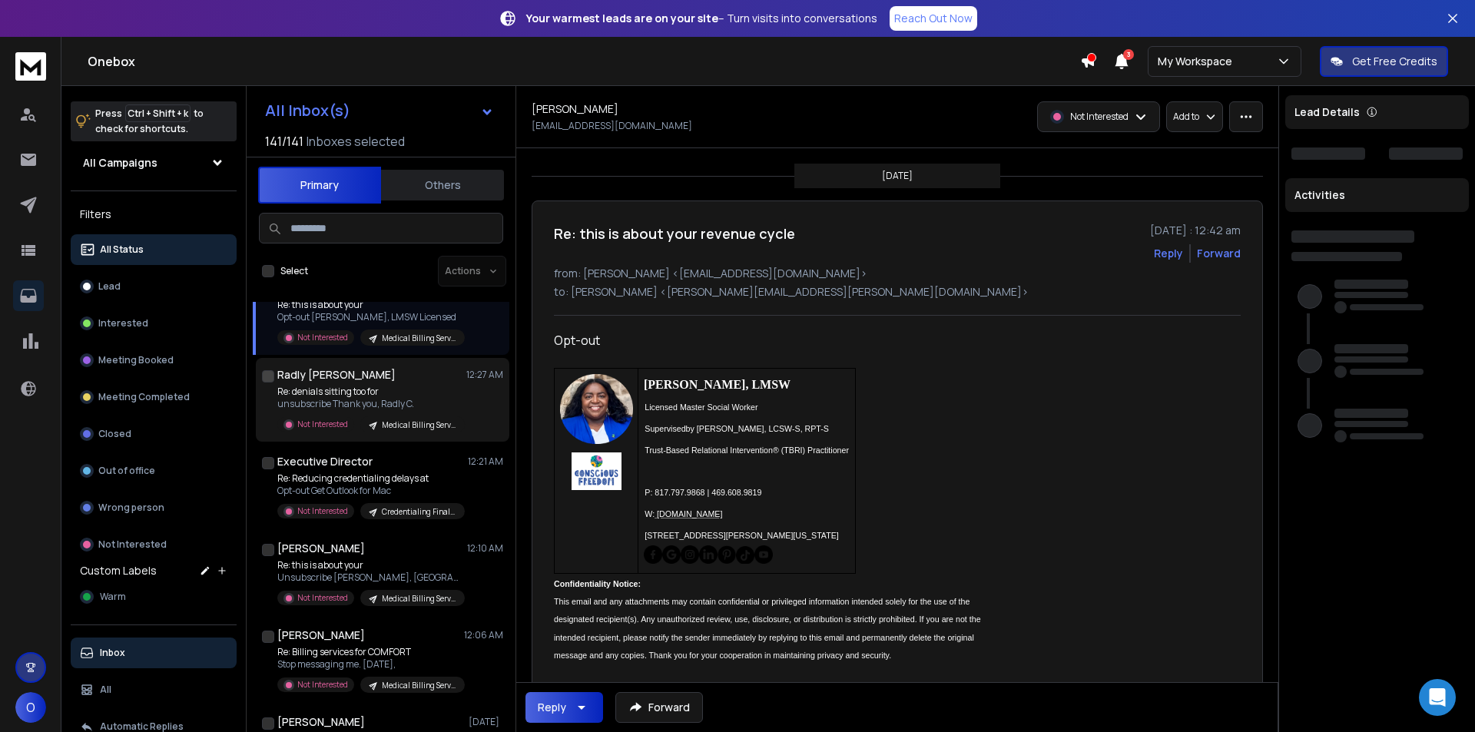
click at [357, 396] on p "Re: denials sitting too for" at bounding box center [369, 392] width 184 height 12
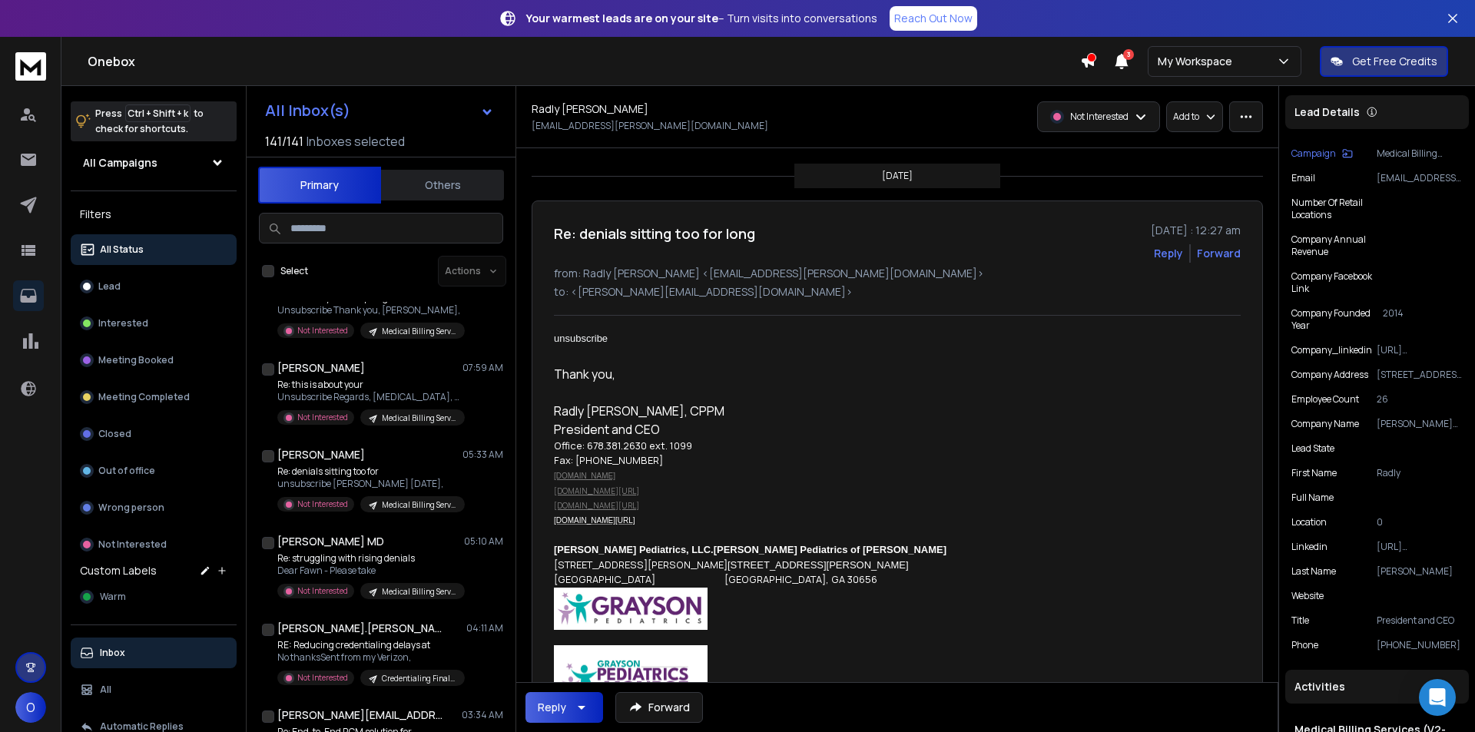
scroll to position [0, 0]
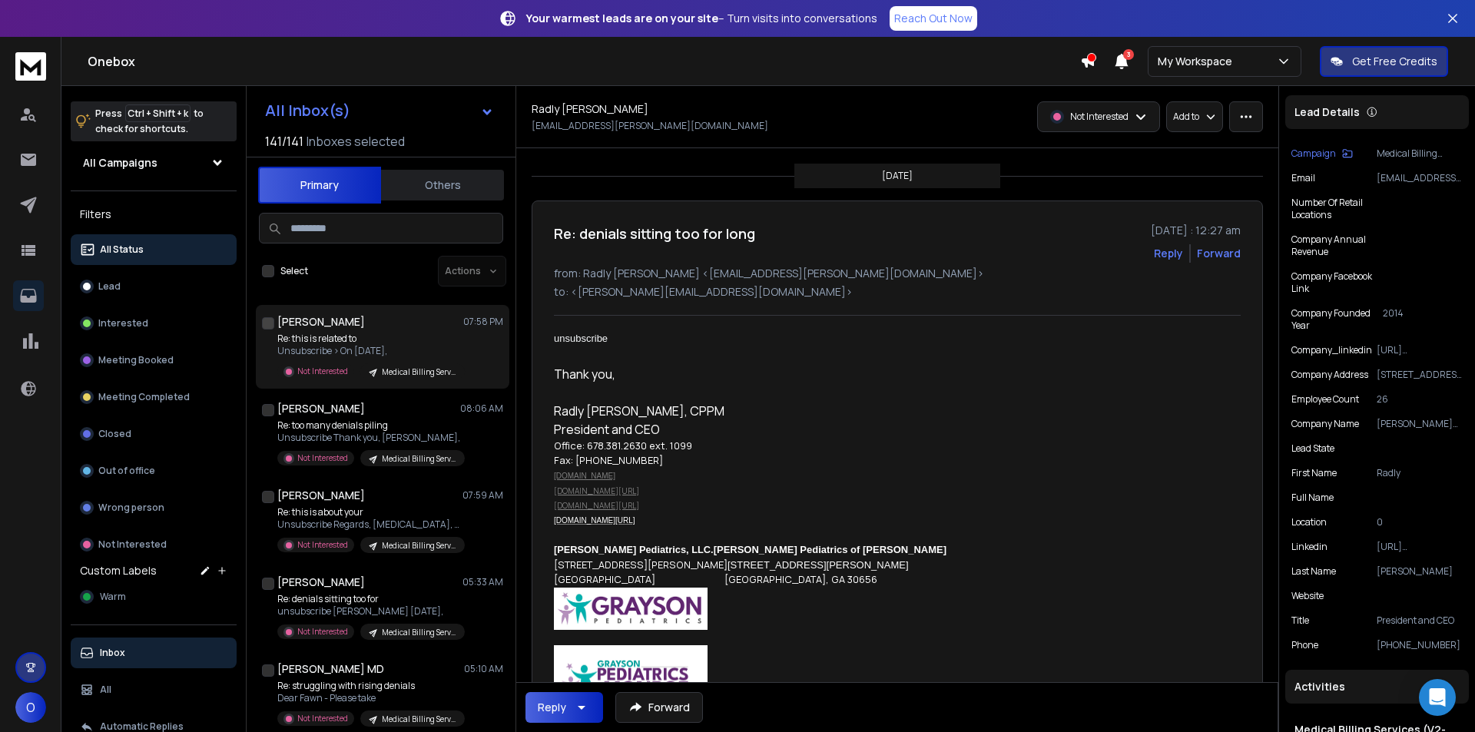
click at [356, 338] on p "Re: this is related to" at bounding box center [369, 339] width 184 height 12
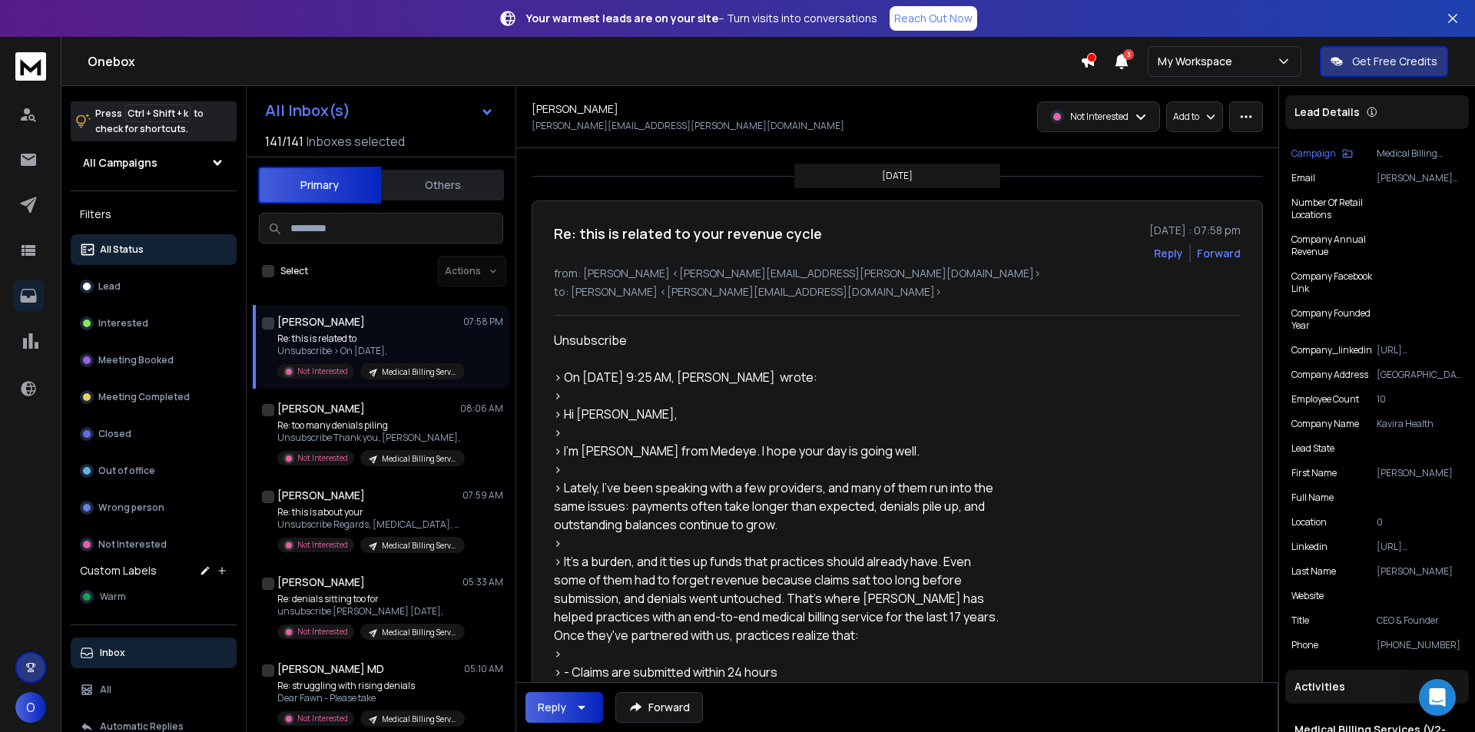
click at [437, 186] on button "Others" at bounding box center [442, 185] width 123 height 34
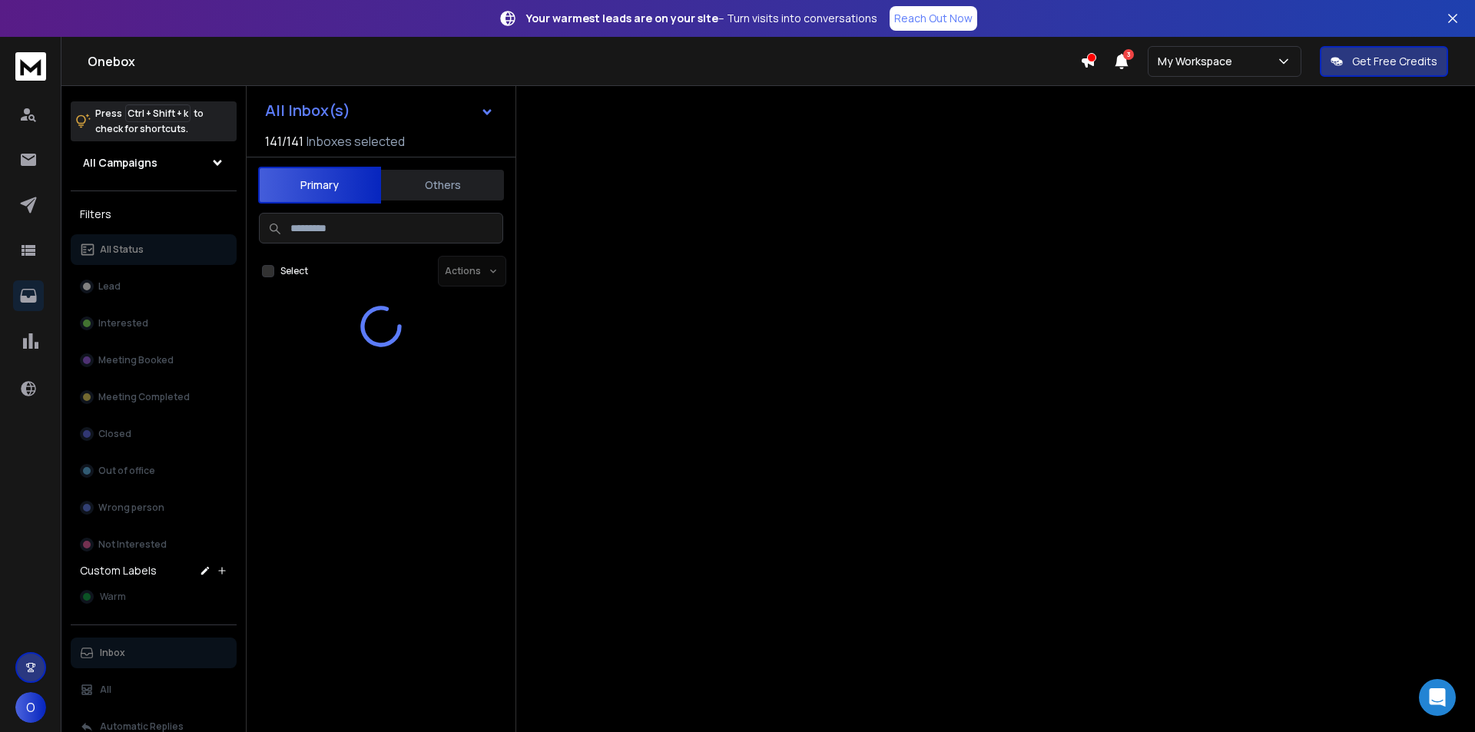
click at [313, 182] on button "Primary" at bounding box center [319, 185] width 123 height 37
click at [24, 197] on icon at bounding box center [28, 205] width 18 height 18
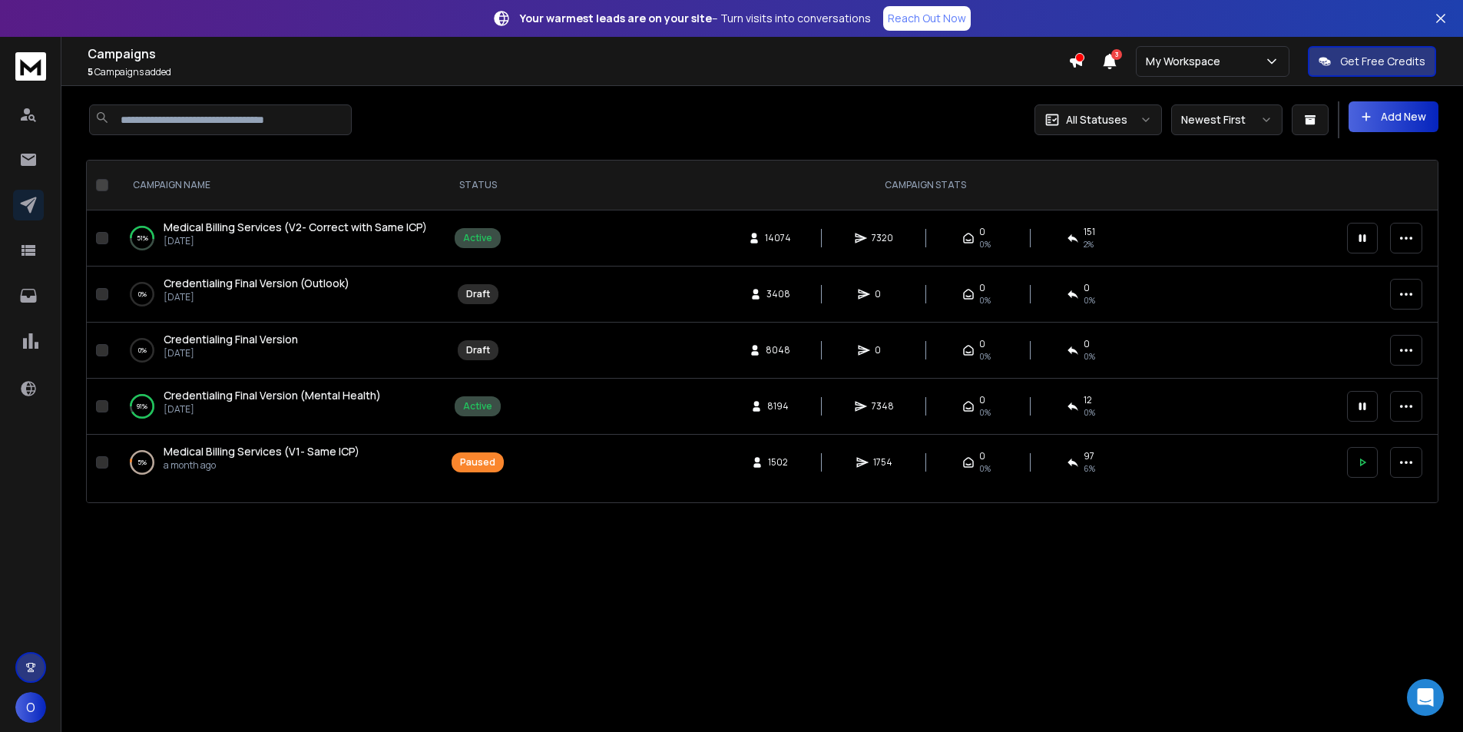
click at [320, 404] on p "19 days ago" at bounding box center [272, 409] width 217 height 12
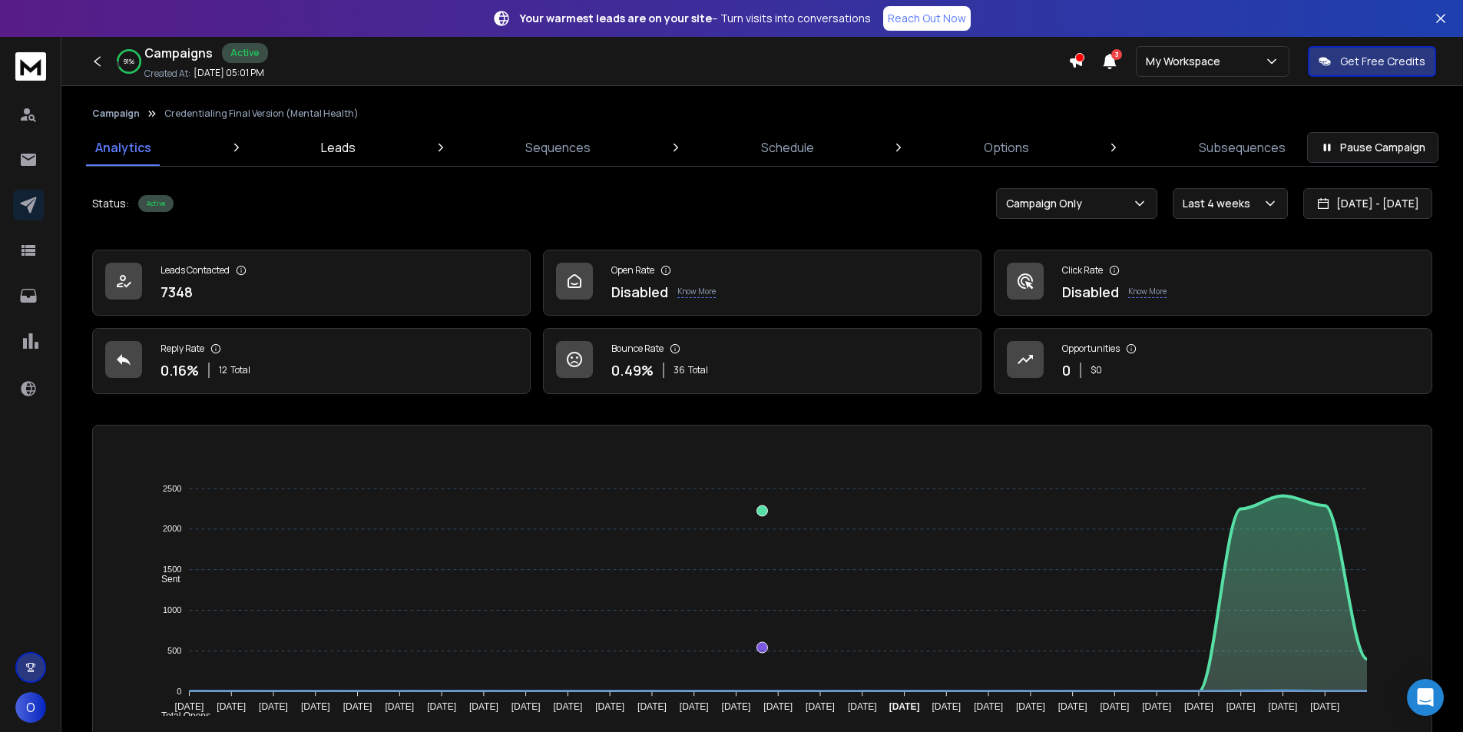
click at [323, 151] on p "Leads" at bounding box center [338, 147] width 35 height 18
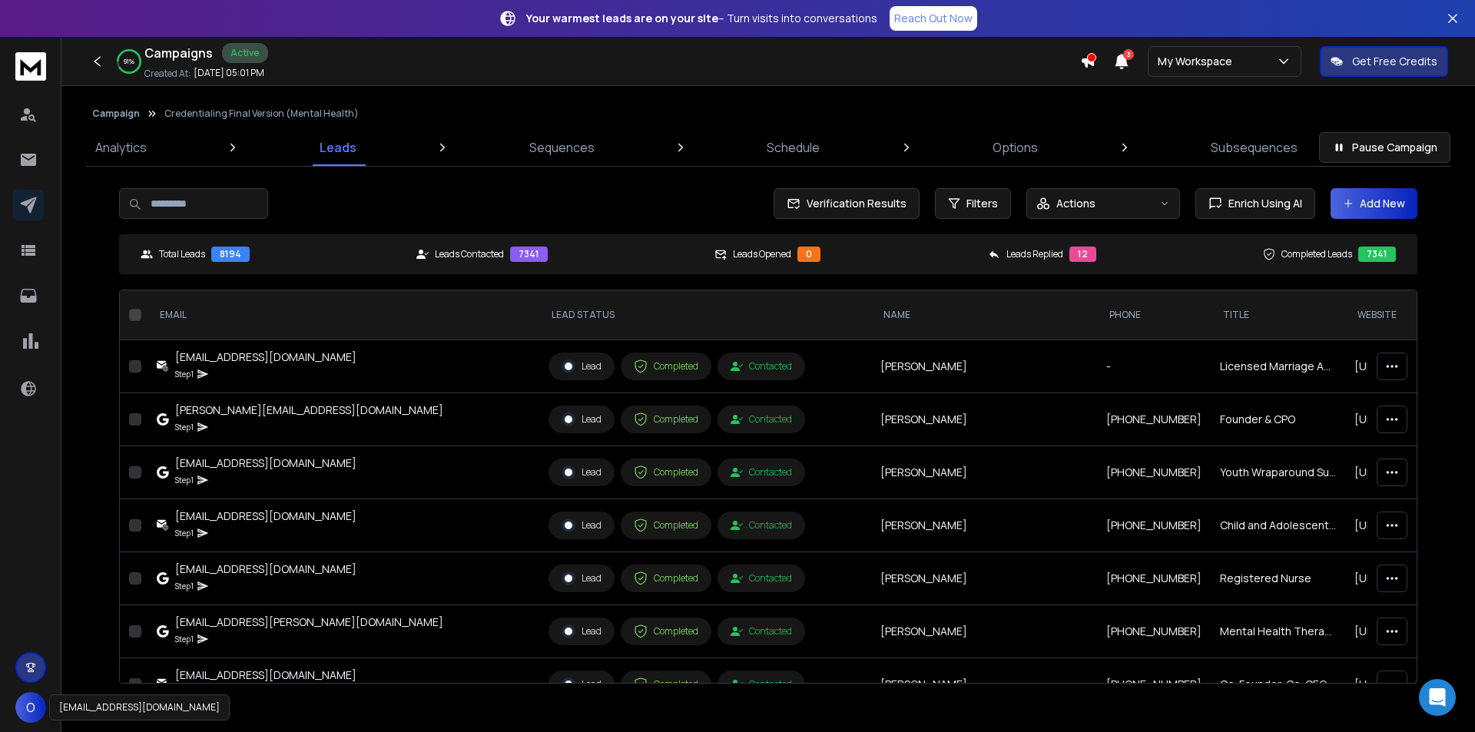
click at [28, 715] on span "O" at bounding box center [30, 707] width 31 height 31
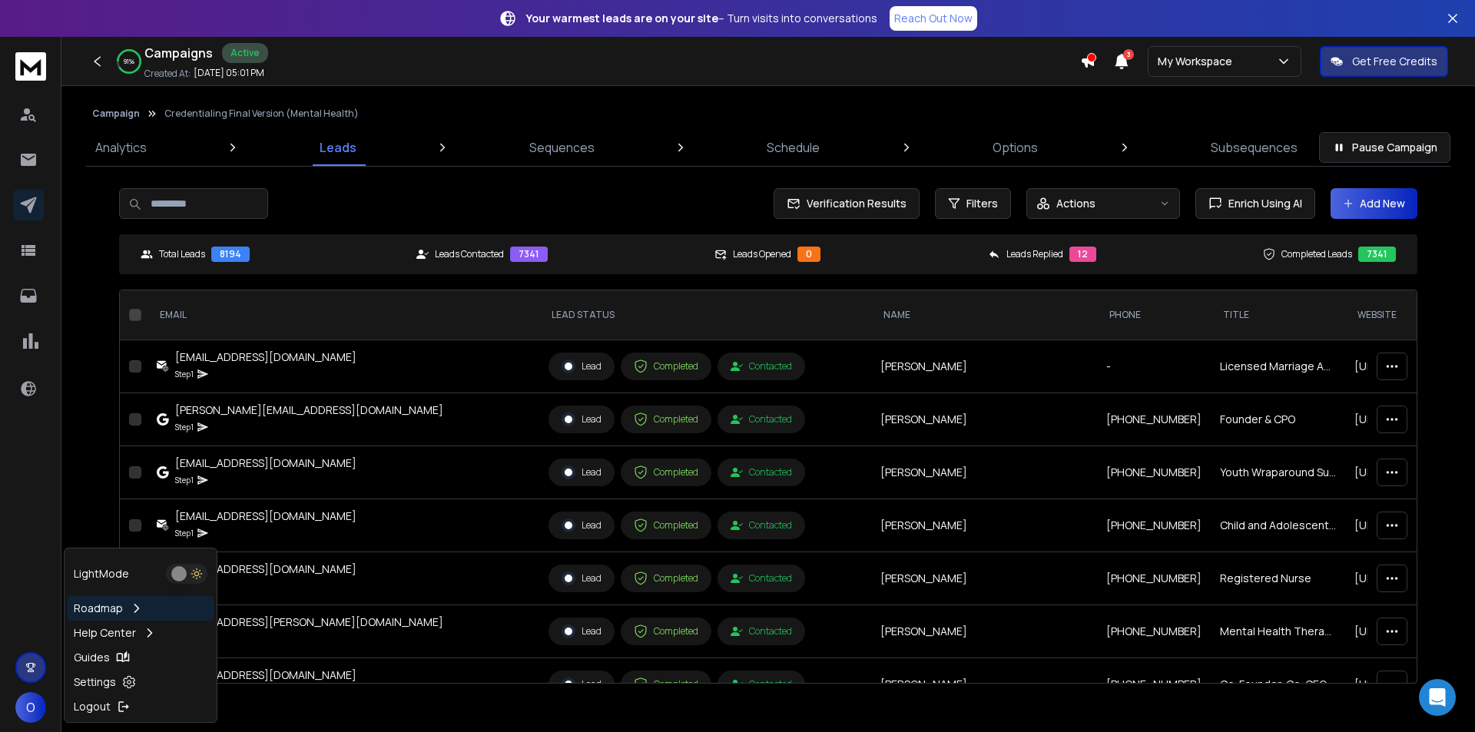
click at [191, 571] on icon at bounding box center [197, 574] width 12 height 12
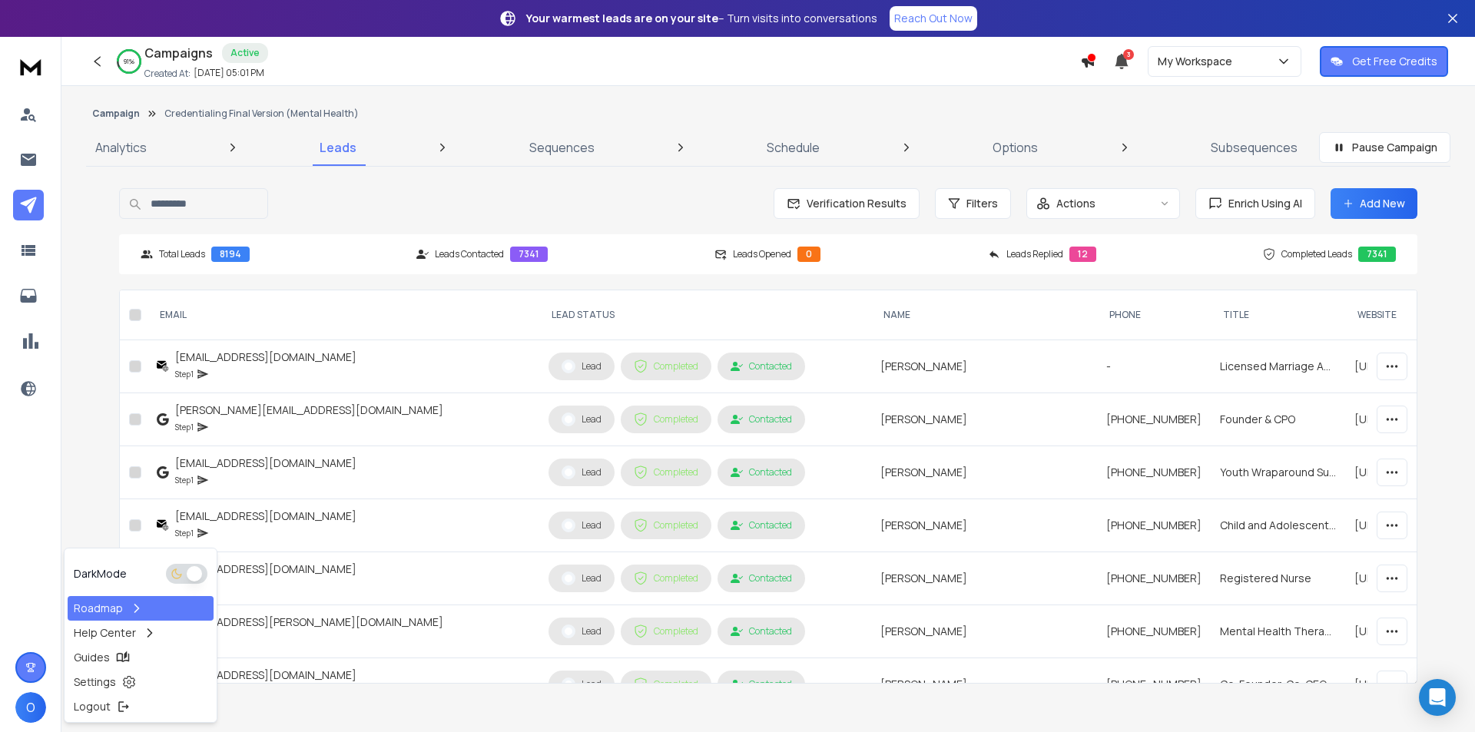
click at [75, 473] on div "Campaign Credentialing Final Version (Mental Health) Analytics Leads Sequences …" at bounding box center [768, 388] width 1414 height 604
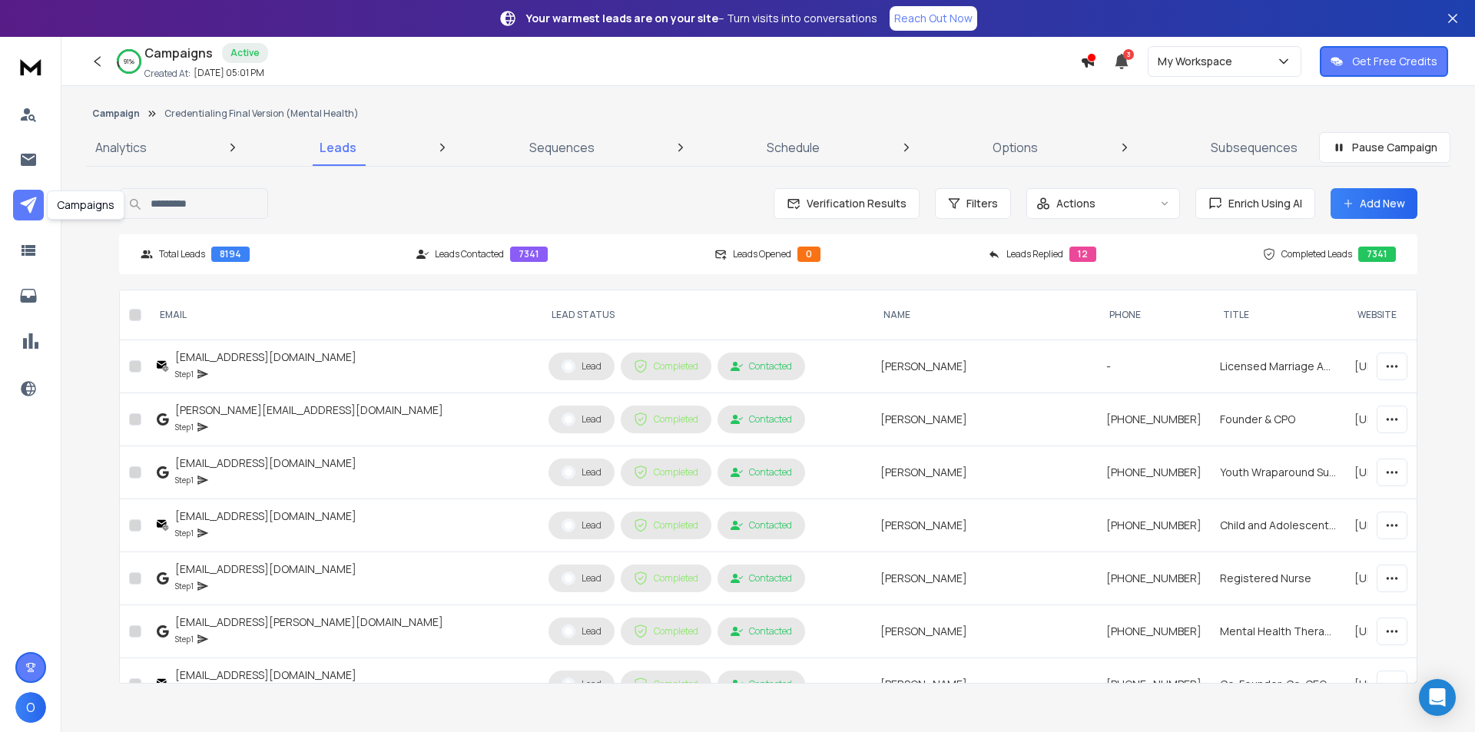
click at [33, 197] on icon at bounding box center [28, 205] width 18 height 18
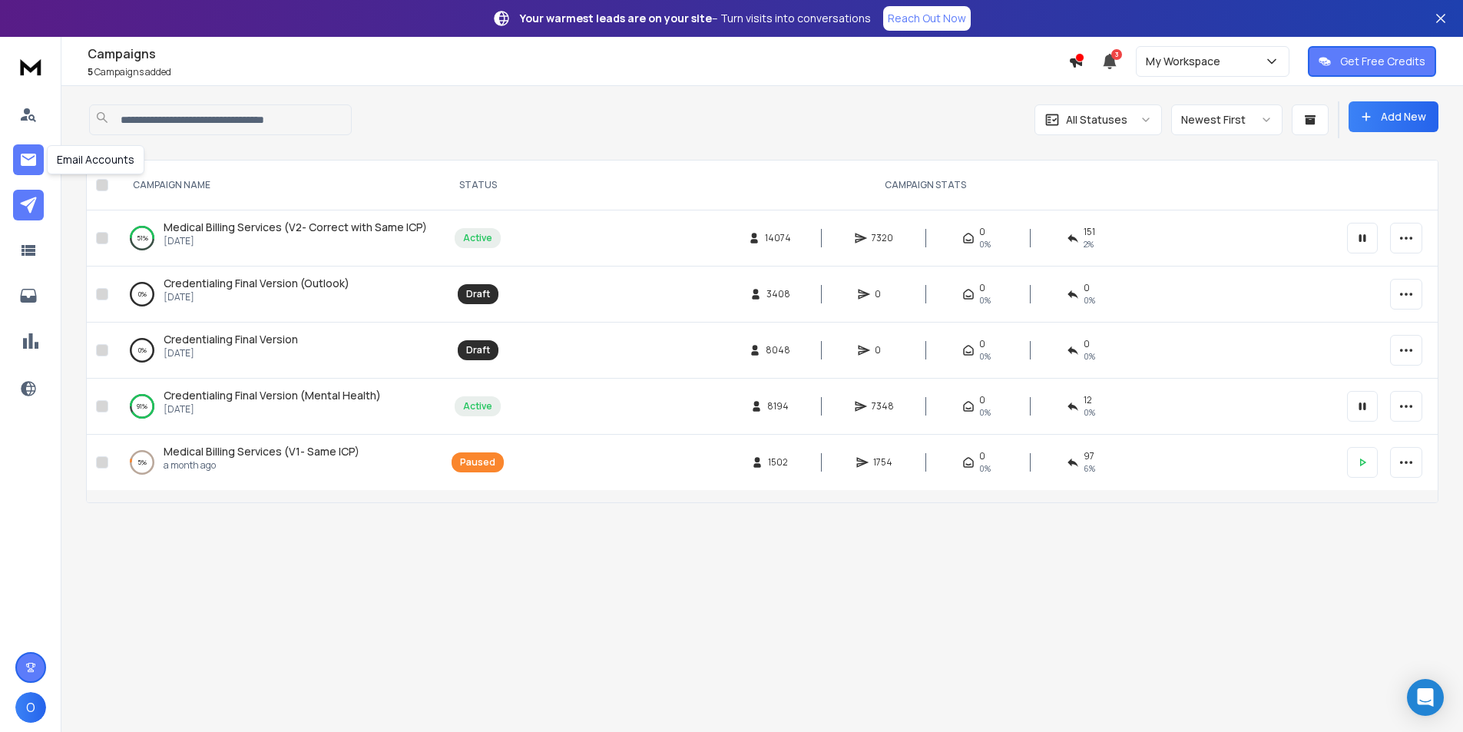
click at [31, 157] on icon at bounding box center [28, 160] width 18 height 18
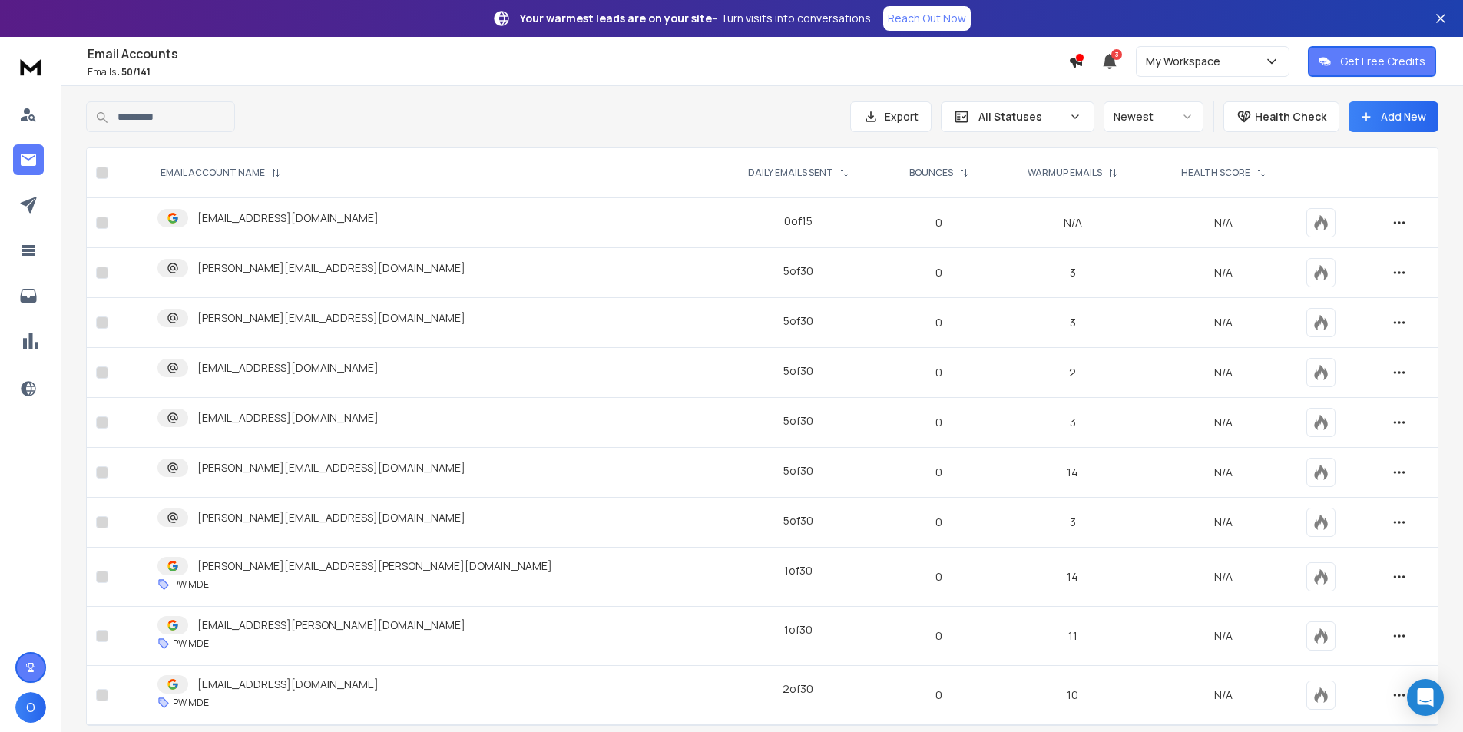
click at [1023, 115] on p "All Statuses" at bounding box center [1021, 116] width 85 height 15
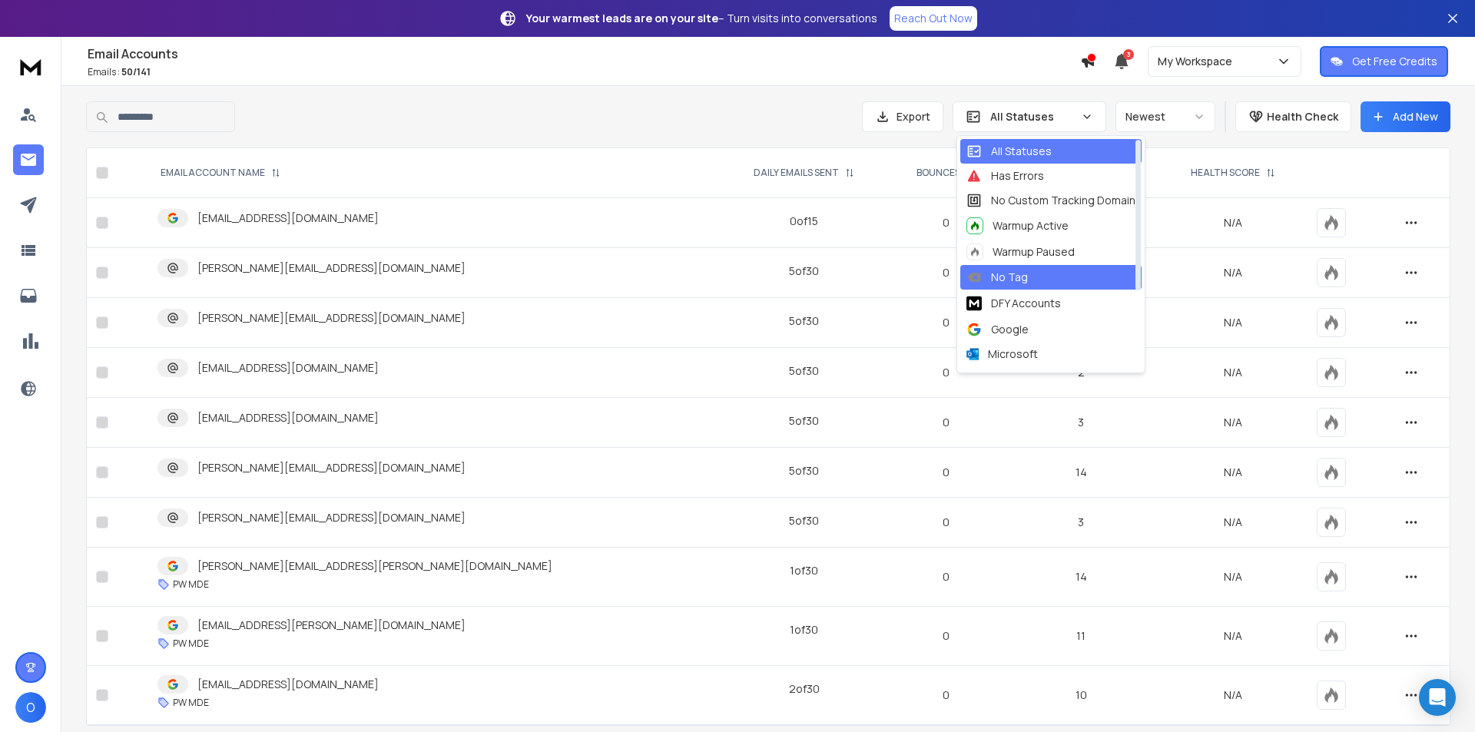
scroll to position [120, 0]
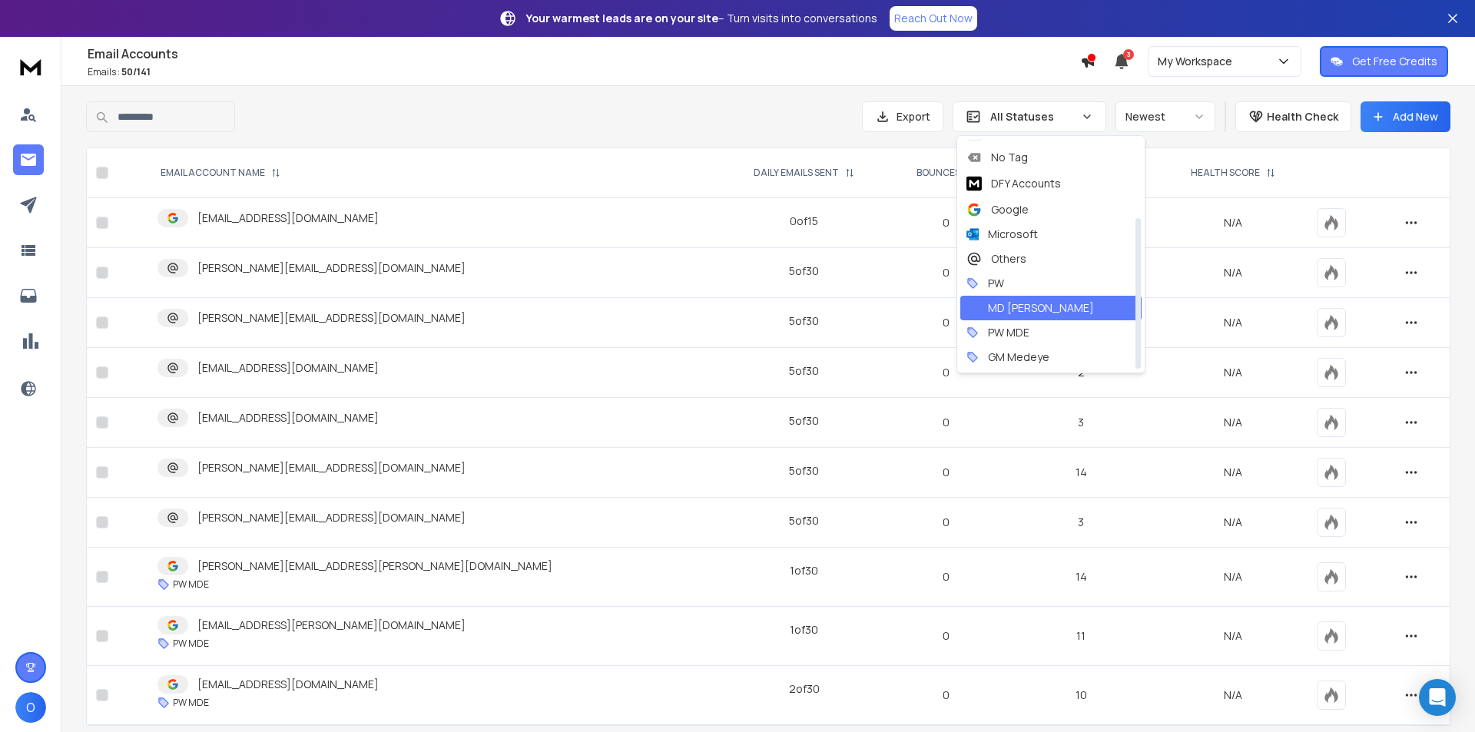
click at [1024, 314] on div "MD MEDEYE" at bounding box center [1030, 307] width 128 height 15
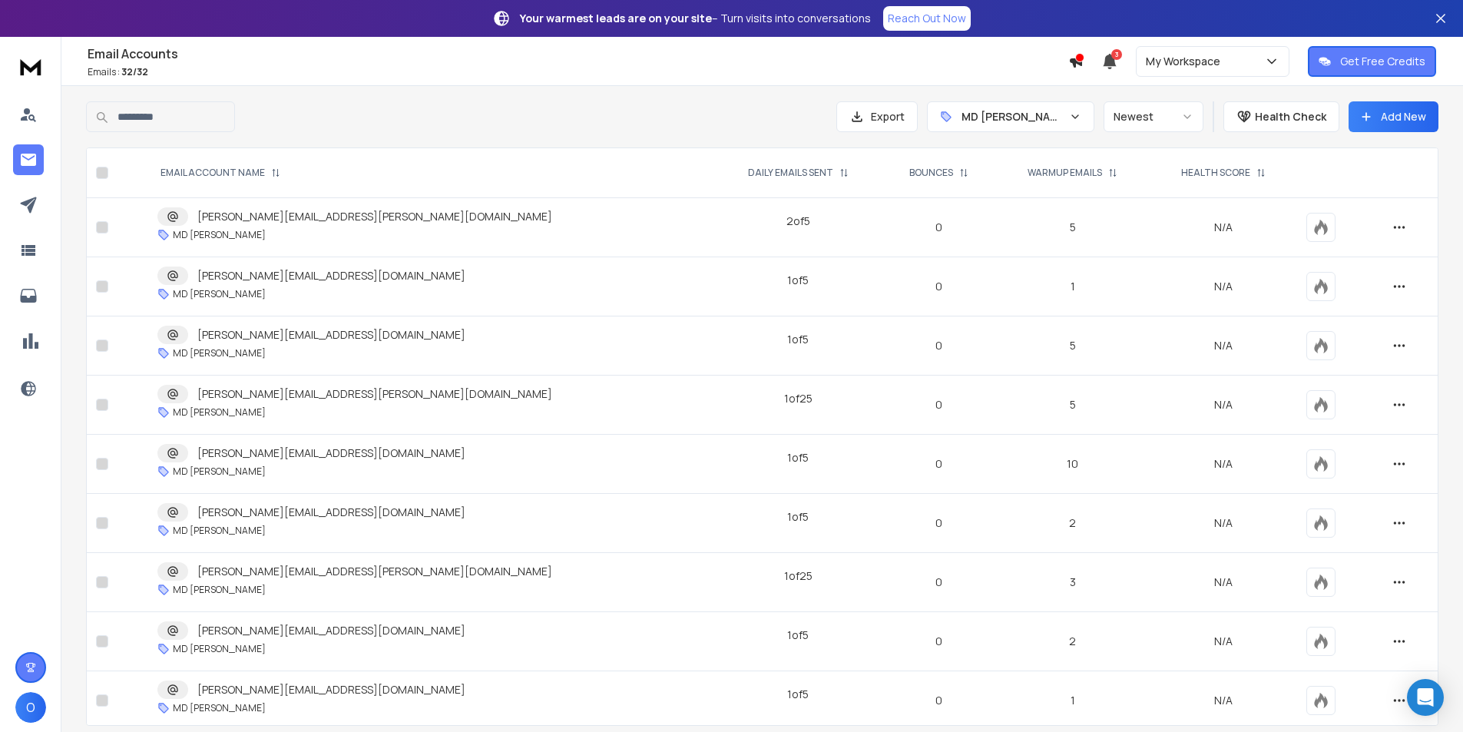
click at [1026, 122] on p "MD MEDEYE" at bounding box center [1012, 116] width 101 height 15
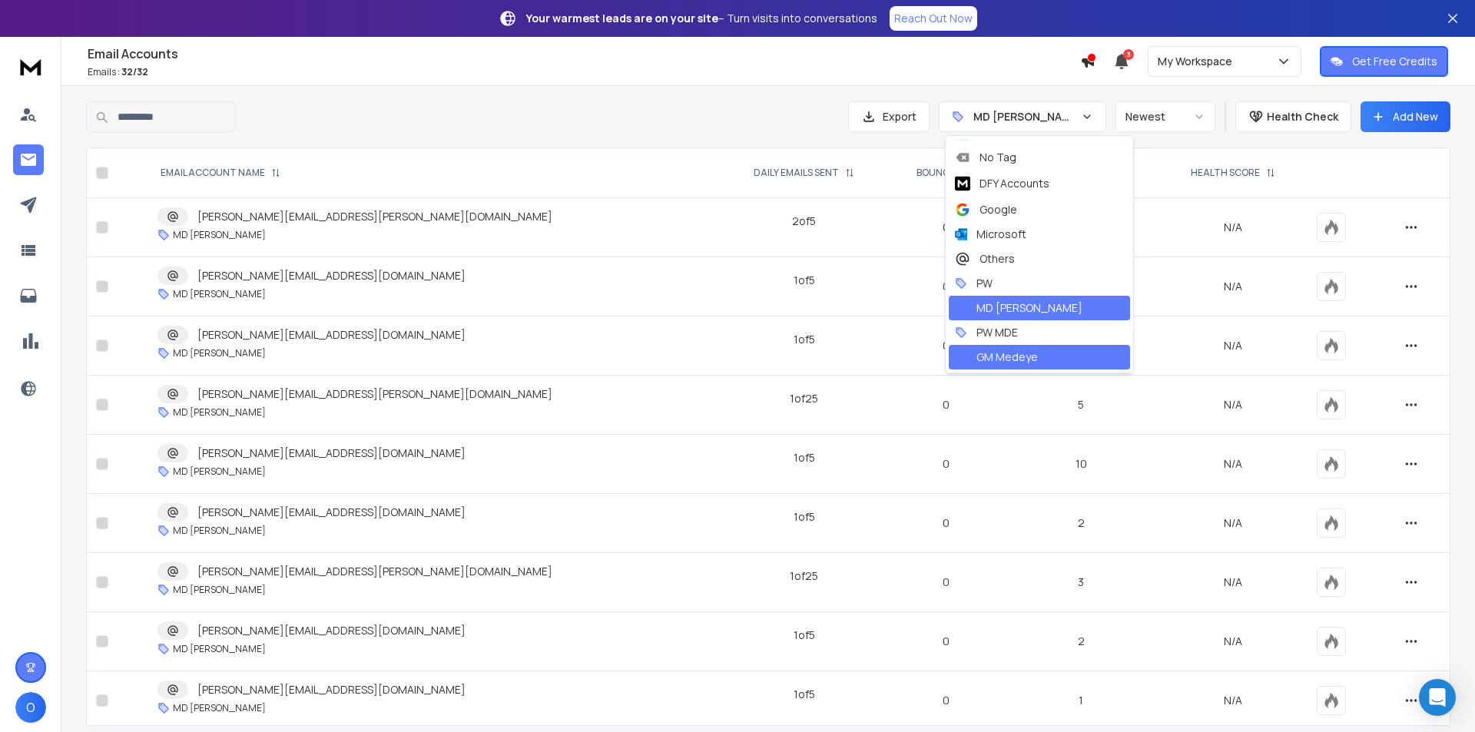
click at [671, 97] on div "Export MD MEDEYE Newest Health Check Add New EMAIL ACCOUNT NAME DAILY EMAILS SE…" at bounding box center [768, 413] width 1414 height 655
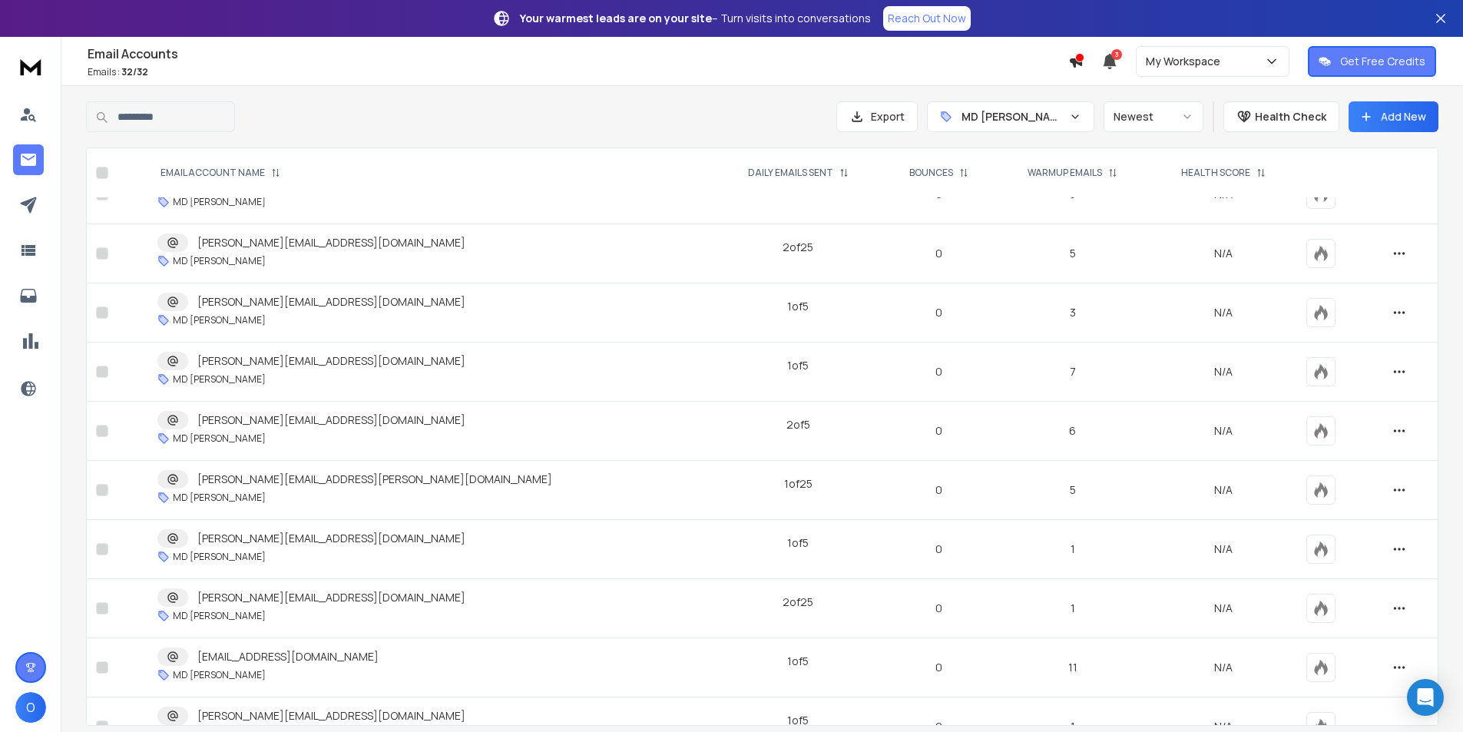
scroll to position [1152, 0]
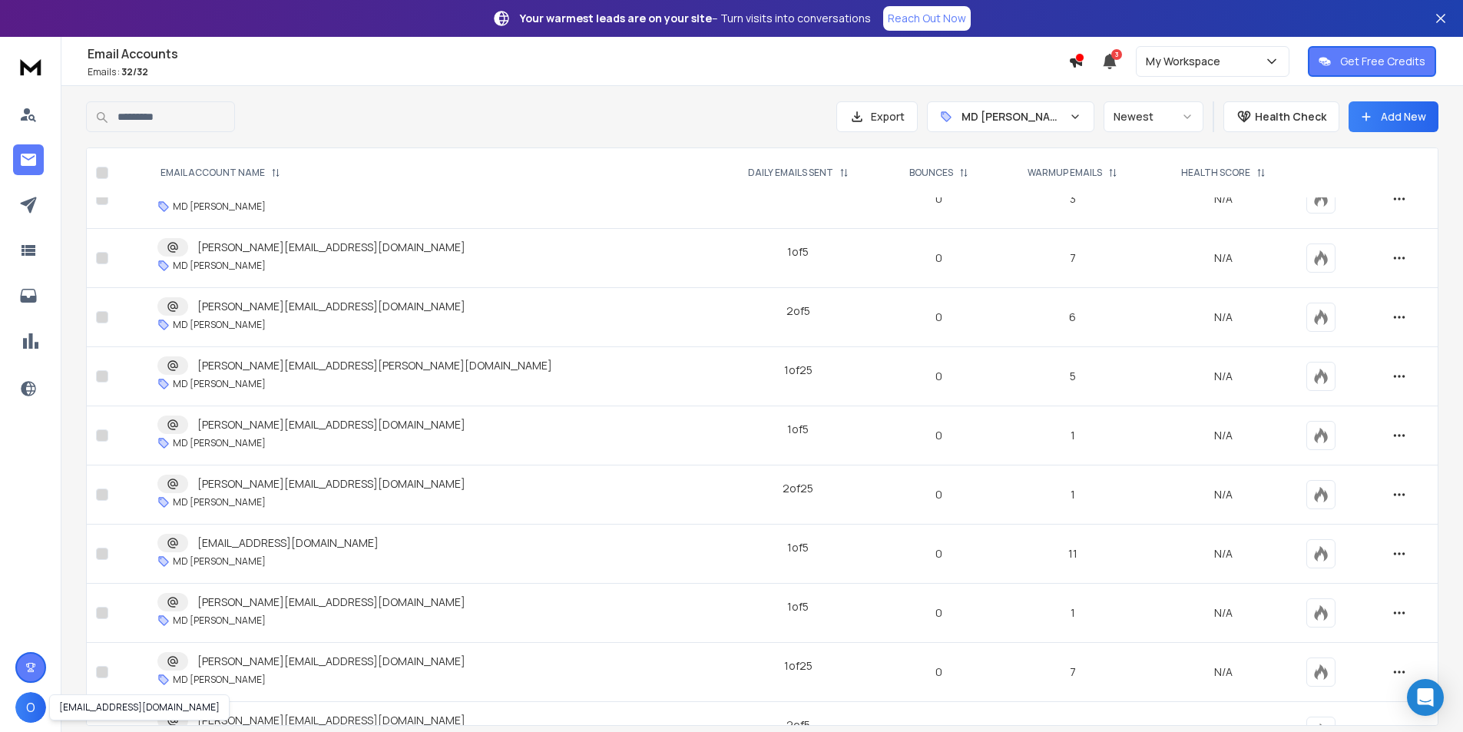
click at [36, 703] on span "O" at bounding box center [30, 707] width 31 height 31
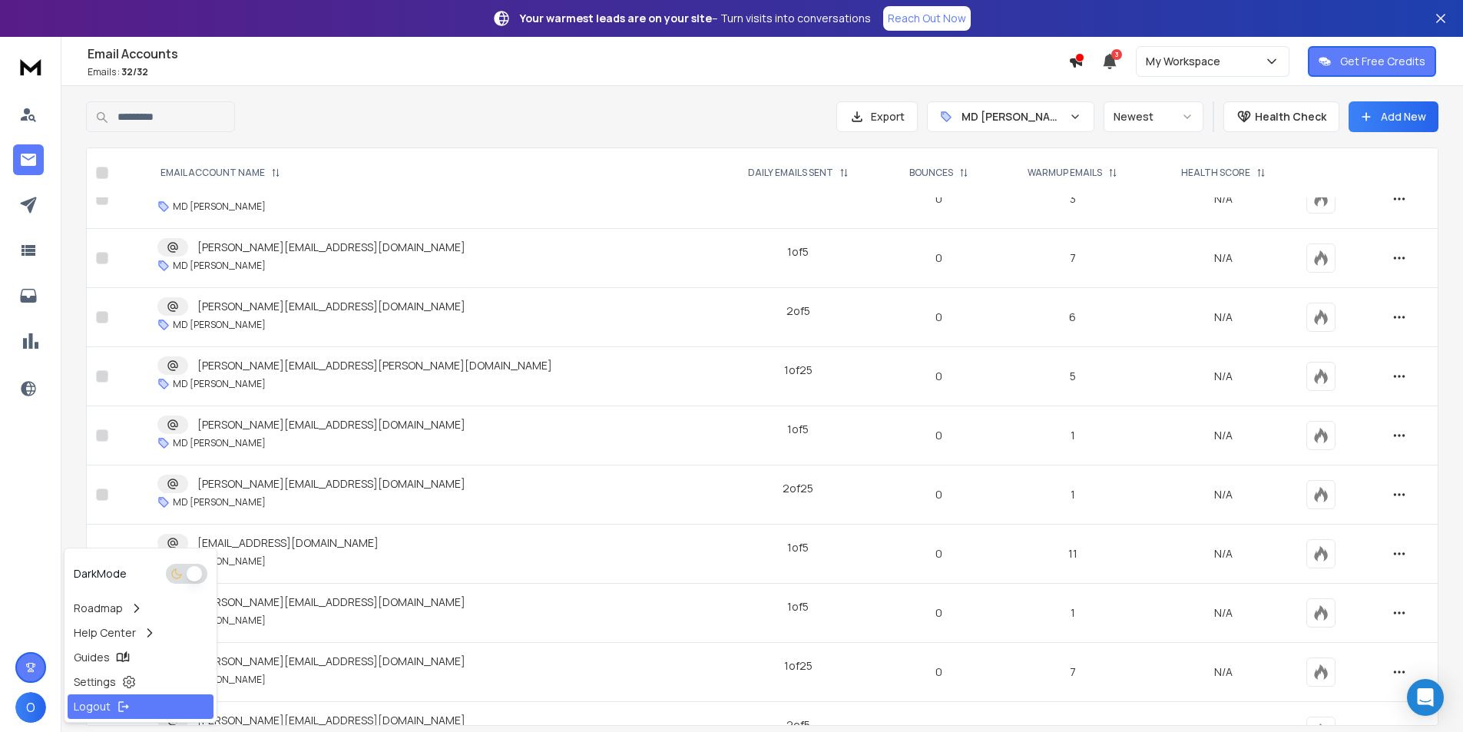
click at [117, 705] on icon at bounding box center [124, 707] width 14 height 14
